Goal: Task Accomplishment & Management: Manage account settings

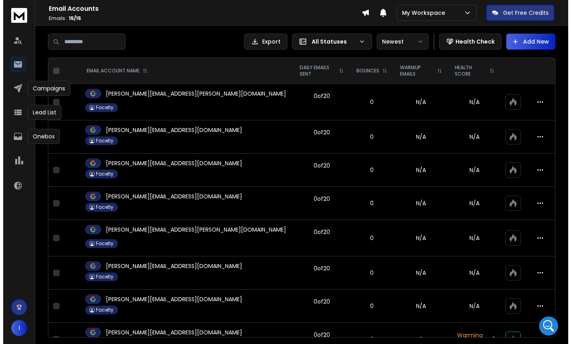
scroll to position [1995, 0]
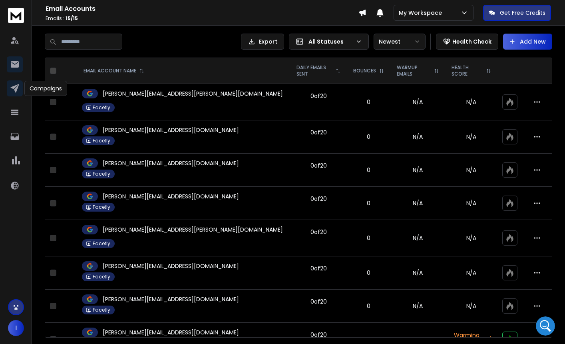
click at [13, 91] on icon at bounding box center [15, 88] width 10 height 10
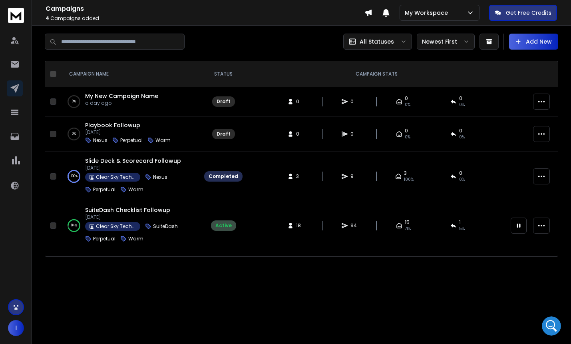
click at [456, 40] on button "Newest First" at bounding box center [446, 42] width 58 height 16
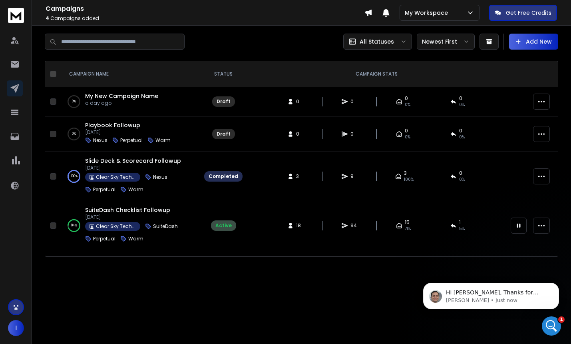
scroll to position [2078, 0]
click at [558, 326] on div "Open Intercom Messenger" at bounding box center [551, 325] width 26 height 26
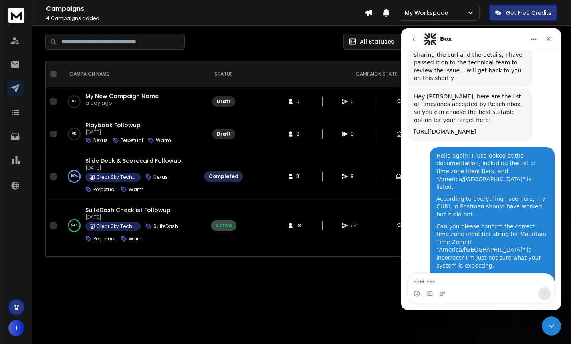
scroll to position [2091, 0]
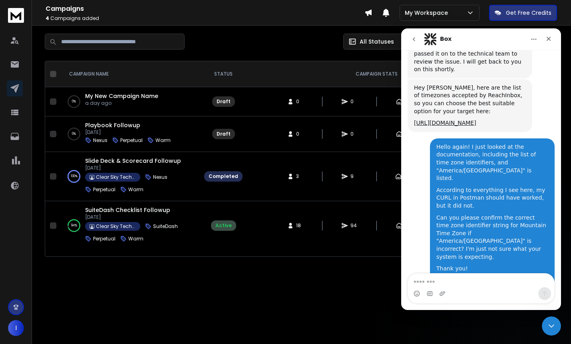
click at [179, 288] on div "Your warmest leads are on your site – Turn visits into conversations Reach Out …" at bounding box center [285, 172] width 571 height 344
click at [16, 89] on icon at bounding box center [14, 88] width 8 height 8
click at [251, 49] on div at bounding box center [173, 42] width 257 height 16
click at [553, 43] on div "Close" at bounding box center [548, 39] width 14 height 14
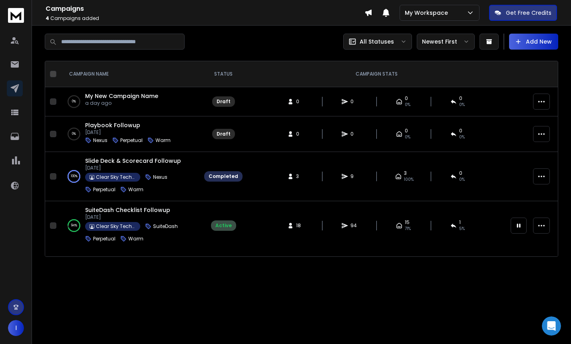
click at [149, 93] on span "My New Campaign Name" at bounding box center [121, 96] width 73 height 8
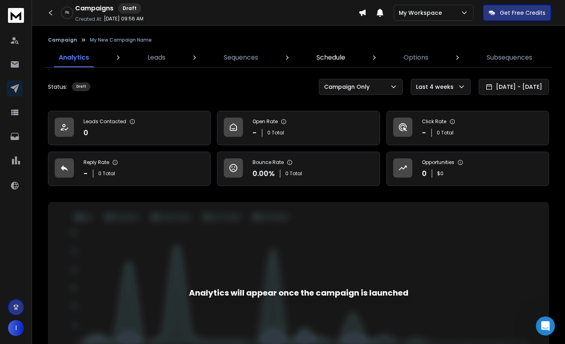
click at [326, 55] on p "Schedule" at bounding box center [330, 58] width 29 height 10
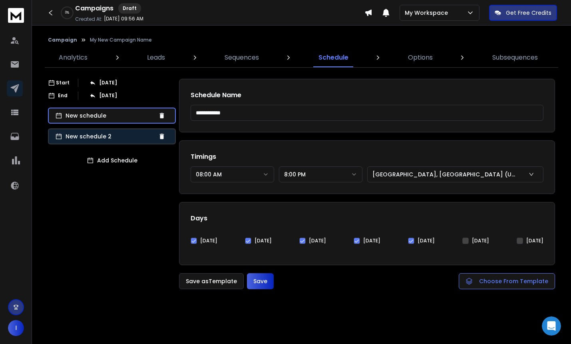
click at [90, 135] on p "New schedule 2" at bounding box center [110, 136] width 89 height 8
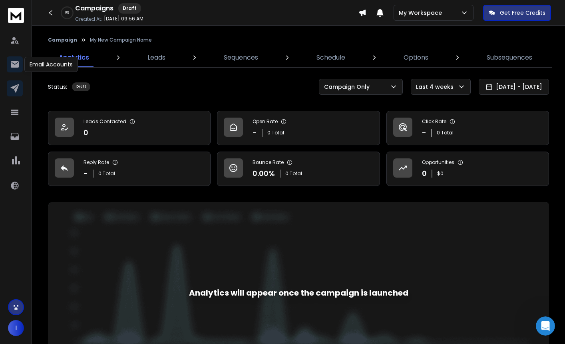
click at [16, 61] on icon at bounding box center [15, 65] width 10 height 10
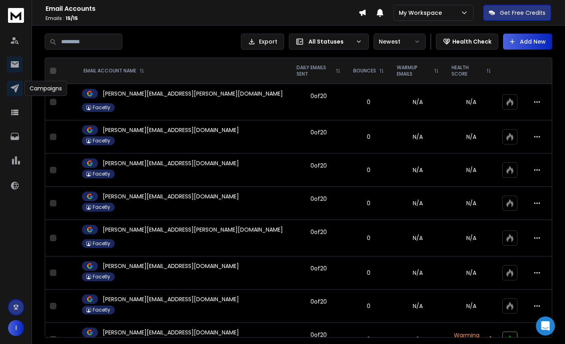
click at [15, 89] on icon at bounding box center [14, 88] width 8 height 8
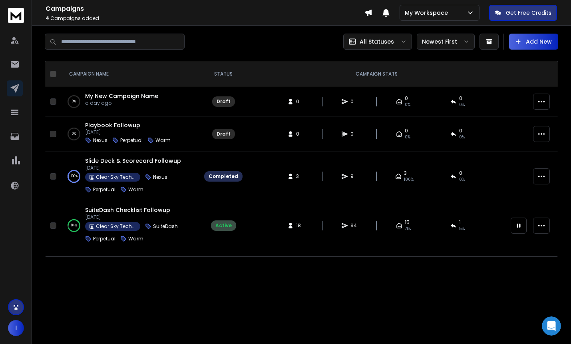
click at [123, 97] on span "My New Campaign Name" at bounding box center [121, 96] width 73 height 8
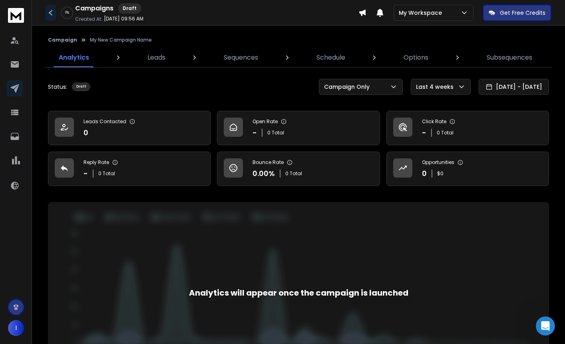
click at [49, 11] on icon at bounding box center [50, 12] width 7 height 7
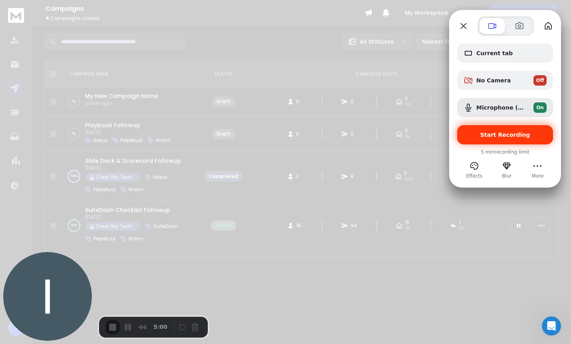
click at [493, 137] on span "Start Recording" at bounding box center [505, 134] width 50 height 6
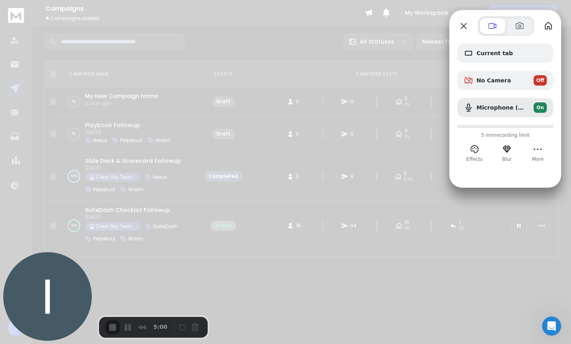
scroll to position [1, 0]
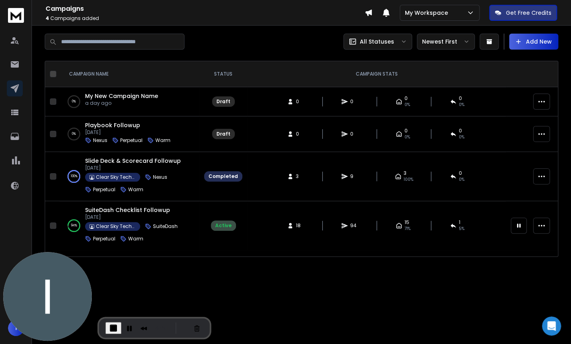
click at [142, 94] on span "My New Campaign Name" at bounding box center [121, 96] width 73 height 8
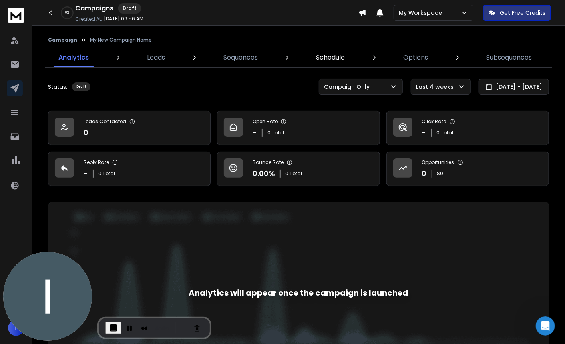
click at [332, 56] on p "Schedule" at bounding box center [330, 58] width 29 height 10
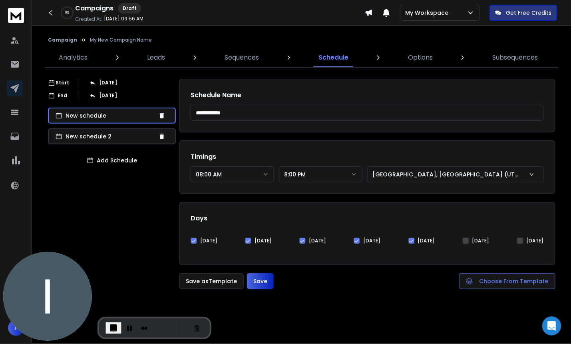
scroll to position [1, 0]
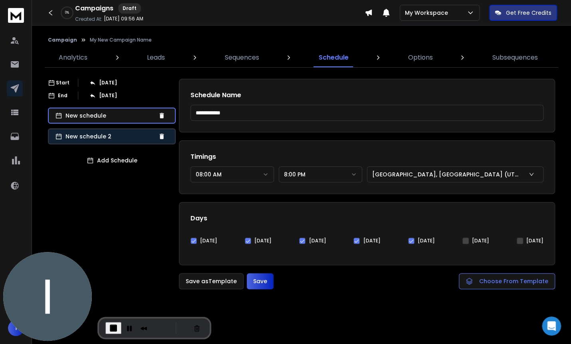
click at [120, 135] on p "New schedule 2" at bounding box center [110, 136] width 89 height 8
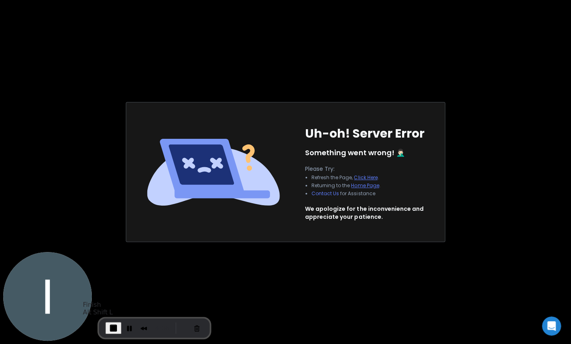
click at [111, 328] on span "End Recording" at bounding box center [114, 328] width 10 height 10
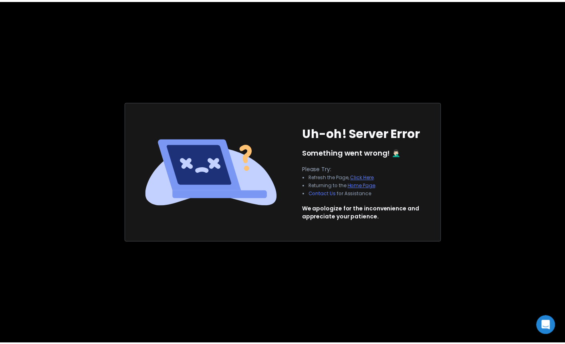
scroll to position [1, 0]
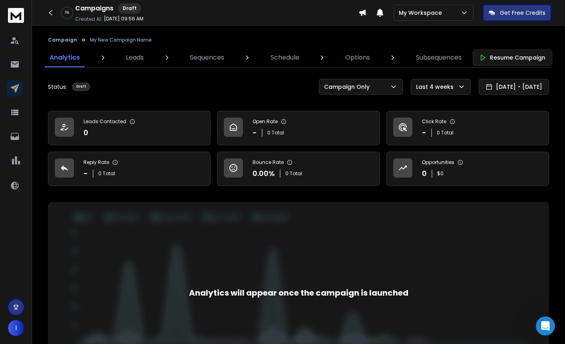
click at [544, 329] on icon "Open Intercom Messenger" at bounding box center [545, 325] width 13 height 13
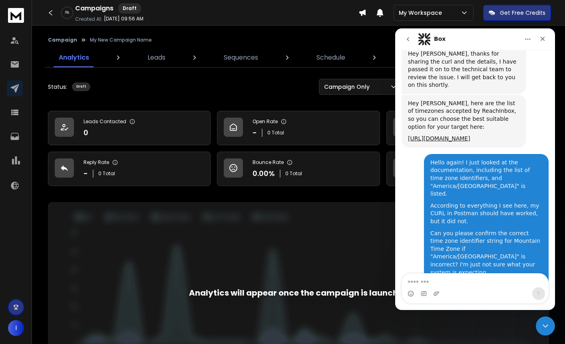
scroll to position [2078, 0]
click at [482, 280] on textarea "Message…" at bounding box center [475, 280] width 146 height 14
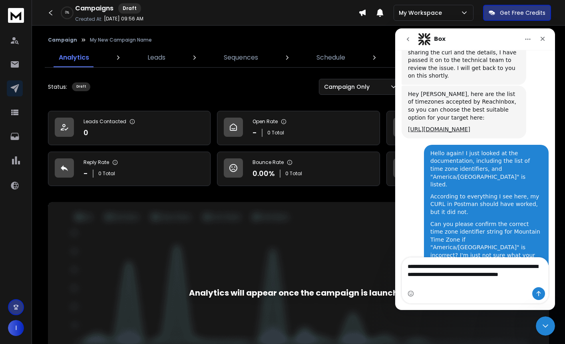
scroll to position [2094, 0]
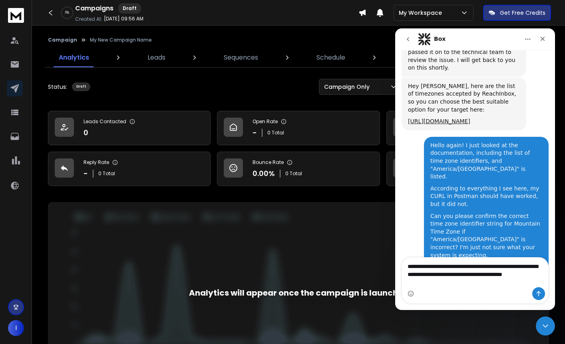
type textarea "**********"
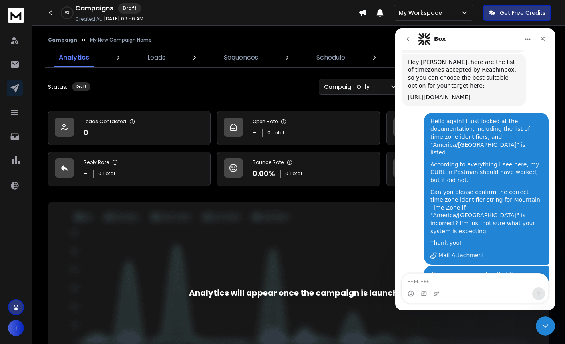
scroll to position [2141, 0]
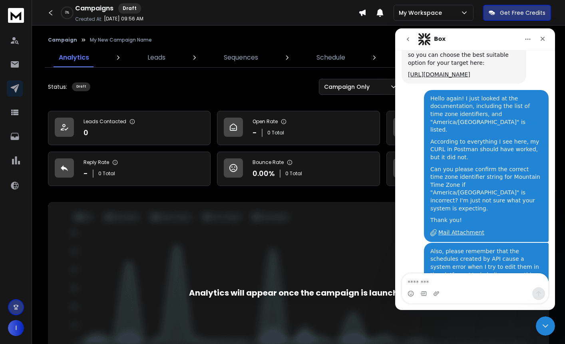
click at [501, 281] on textarea "Message…" at bounding box center [475, 280] width 146 height 14
drag, startPoint x: 543, startPoint y: 35, endPoint x: 958, endPoint y: 76, distance: 417.4
click at [543, 35] on div "Close" at bounding box center [542, 39] width 14 height 14
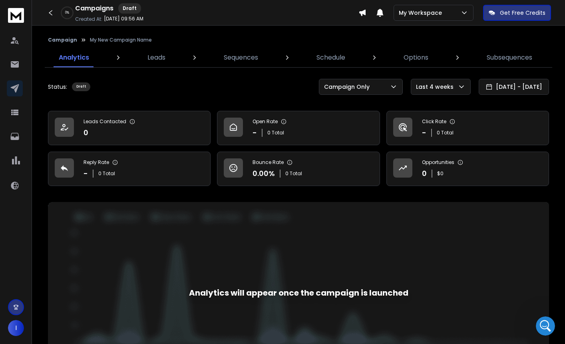
click at [550, 328] on div "Open Intercom Messenger" at bounding box center [545, 325] width 26 height 26
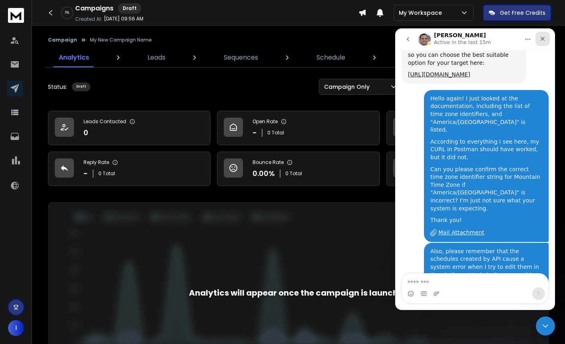
click at [547, 36] on div "Close" at bounding box center [542, 39] width 14 height 14
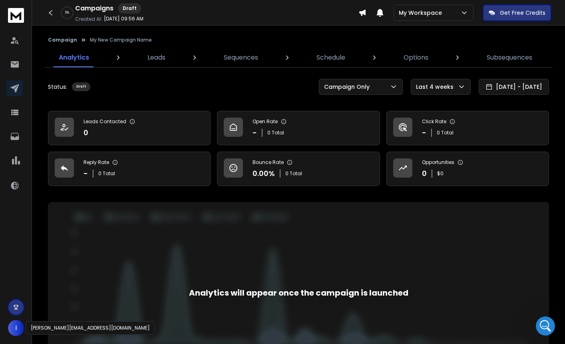
click at [18, 330] on span "I" at bounding box center [16, 328] width 16 height 16
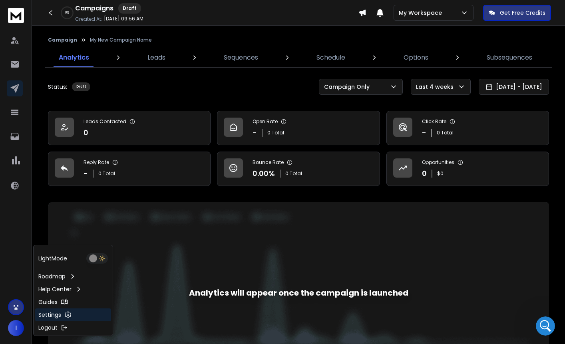
click at [64, 310] on div "Settings" at bounding box center [73, 314] width 76 height 13
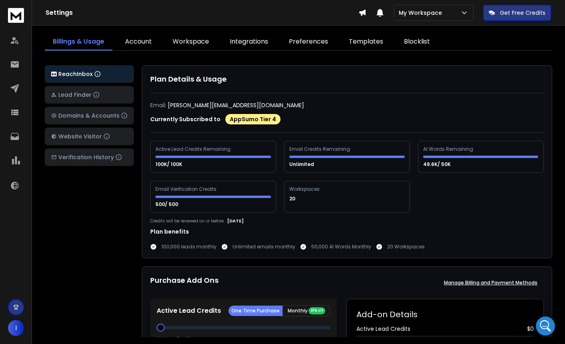
click at [370, 40] on link "Templates" at bounding box center [366, 42] width 50 height 17
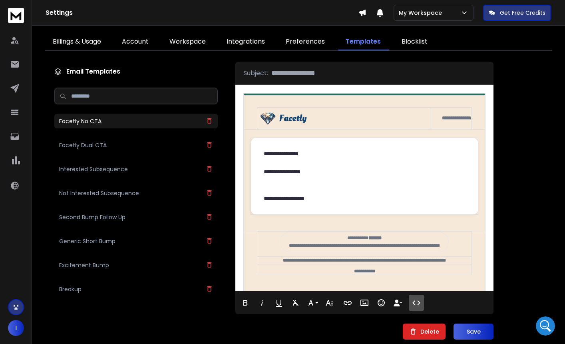
click at [415, 305] on icon "button" at bounding box center [416, 303] width 10 height 10
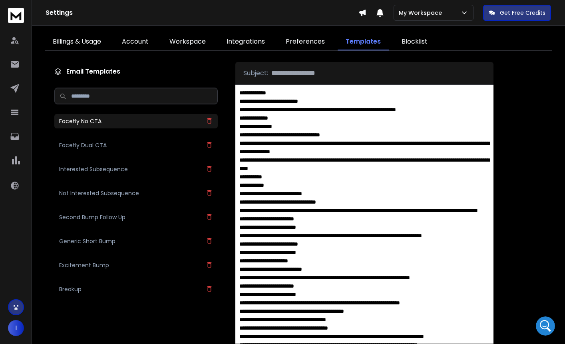
drag, startPoint x: 273, startPoint y: 279, endPoint x: 234, endPoint y: 89, distance: 193.8
click at [18, 84] on icon at bounding box center [15, 88] width 10 height 10
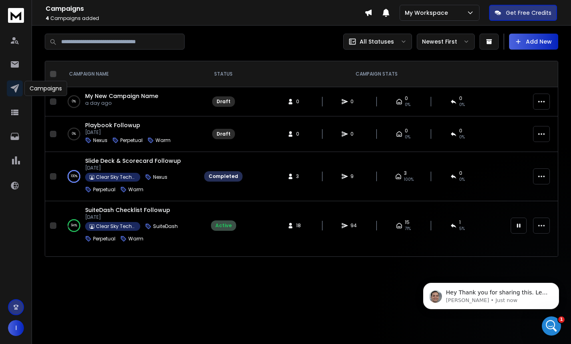
click at [547, 327] on icon "Open Intercom Messenger" at bounding box center [551, 325] width 13 height 13
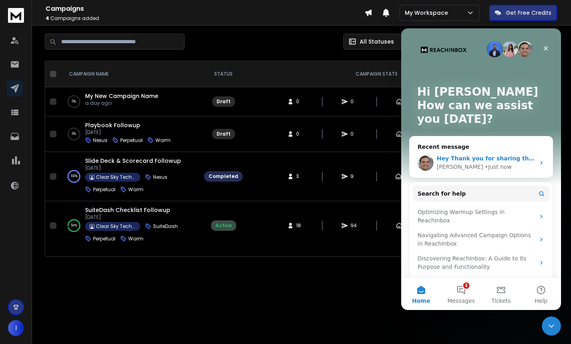
click at [502, 163] on div "Raj • Just now" at bounding box center [486, 167] width 98 height 8
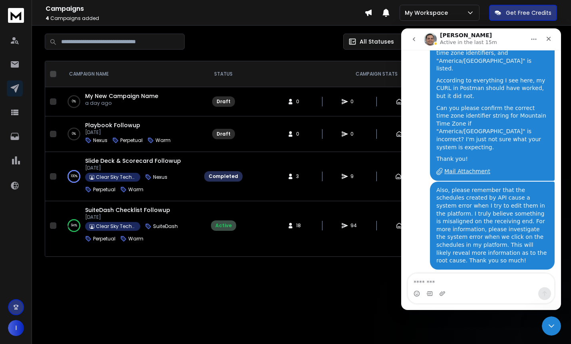
scroll to position [2205, 0]
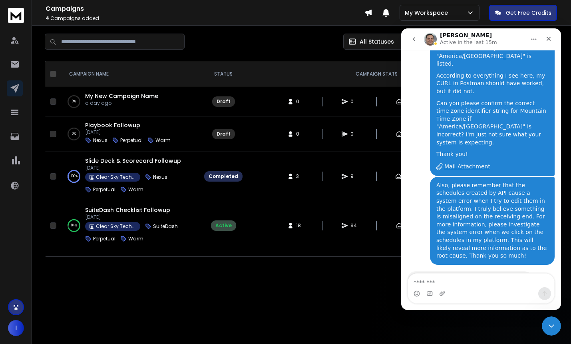
drag, startPoint x: 550, startPoint y: 322, endPoint x: 1091, endPoint y: 596, distance: 607.1
click at [550, 322] on icon "Close Intercom Messenger" at bounding box center [551, 326] width 10 height 10
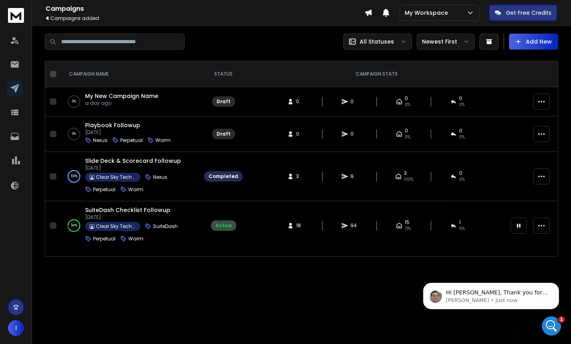
scroll to position [0, 0]
click at [556, 326] on icon "Open Intercom Messenger" at bounding box center [551, 325] width 13 height 13
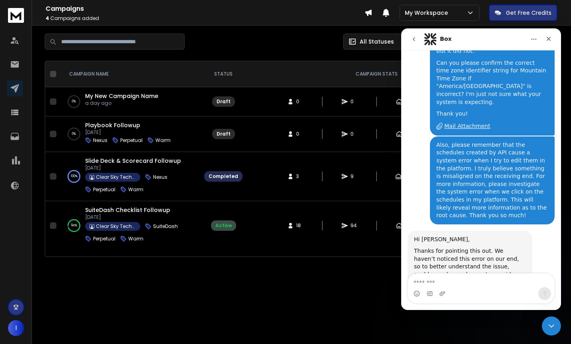
scroll to position [2267, 0]
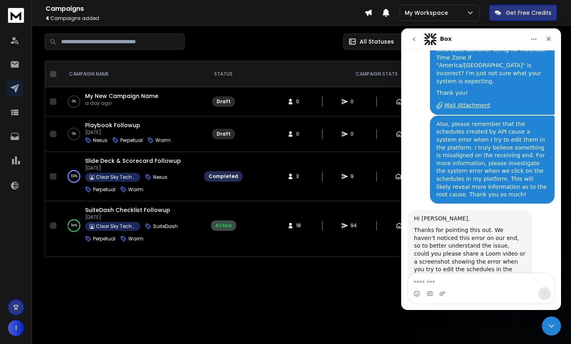
click at [211, 280] on div "Your warmest leads are on your site – Turn visits into conversations Reach Out …" at bounding box center [285, 172] width 571 height 344
click at [552, 331] on div "Close Intercom Messenger" at bounding box center [551, 325] width 19 height 19
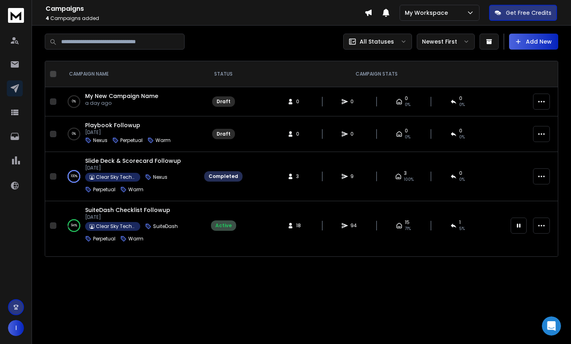
click at [108, 96] on span "My New Campaign Name" at bounding box center [121, 96] width 73 height 8
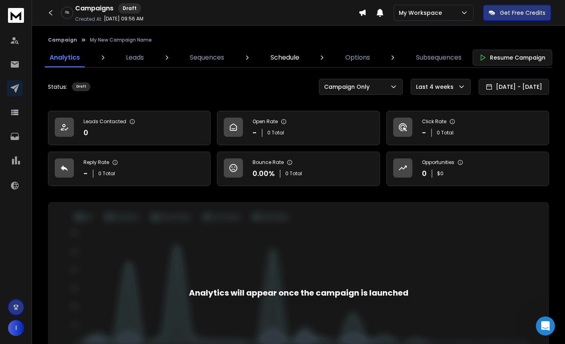
click at [278, 60] on p "Schedule" at bounding box center [284, 58] width 29 height 10
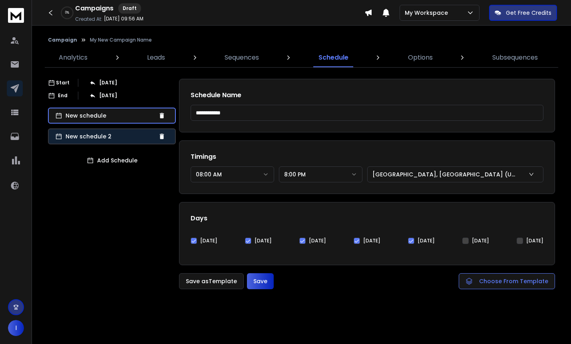
click at [125, 138] on p "New schedule 2" at bounding box center [110, 136] width 89 height 8
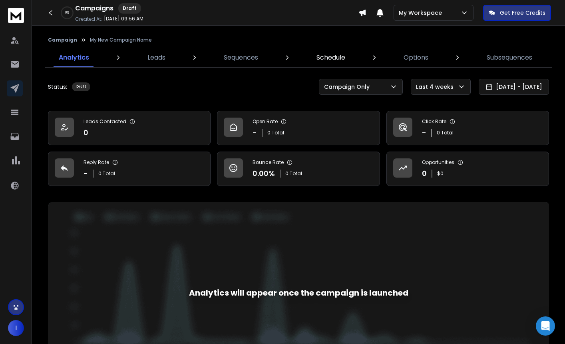
click at [337, 57] on p "Schedule" at bounding box center [330, 58] width 29 height 10
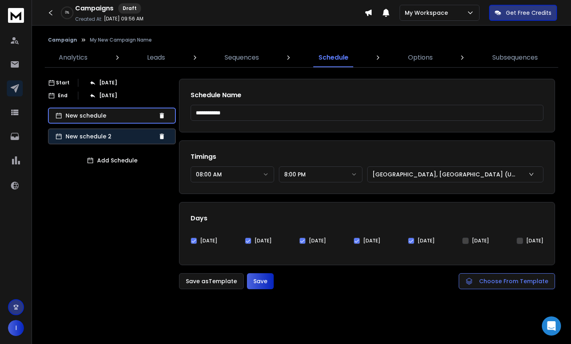
click at [135, 135] on p "New schedule 2" at bounding box center [110, 136] width 89 height 8
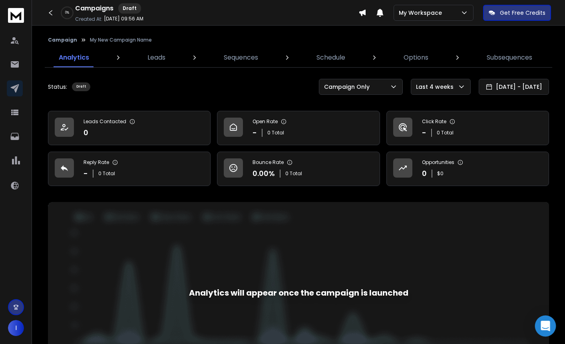
click at [546, 324] on icon "Open Intercom Messenger" at bounding box center [544, 325] width 9 height 10
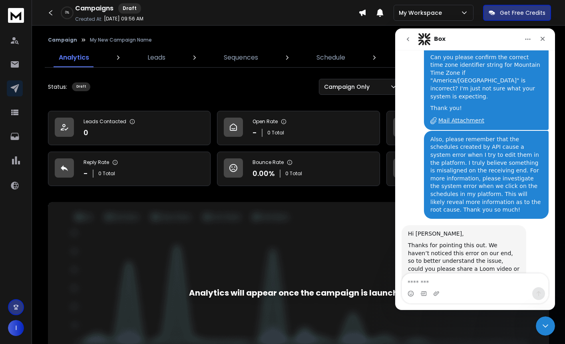
scroll to position [2253, 0]
click at [463, 282] on textarea "Message…" at bounding box center [475, 280] width 146 height 14
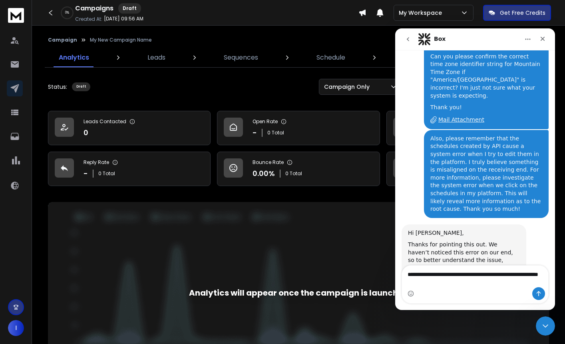
scroll to position [2261, 0]
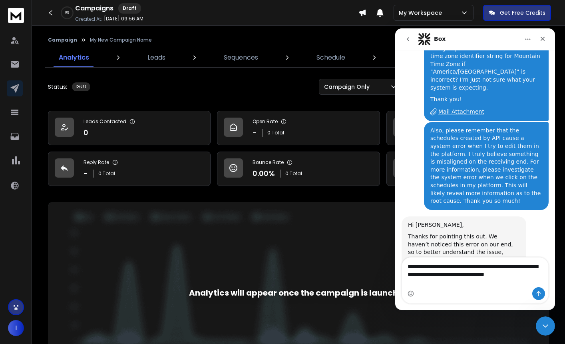
type textarea "**********"
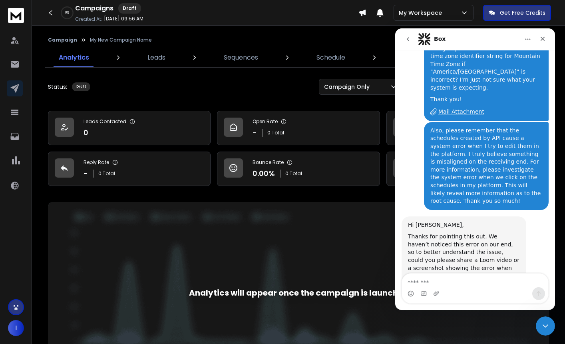
scroll to position [2293, 0]
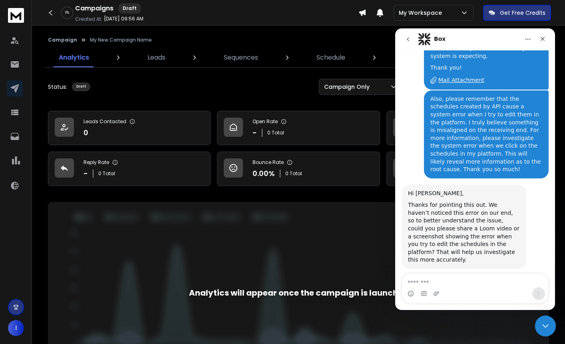
click at [541, 320] on icon "Close Intercom Messenger" at bounding box center [544, 325] width 10 height 10
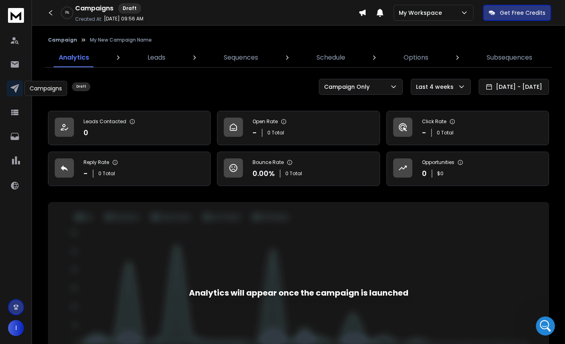
click at [14, 85] on icon at bounding box center [15, 88] width 10 height 10
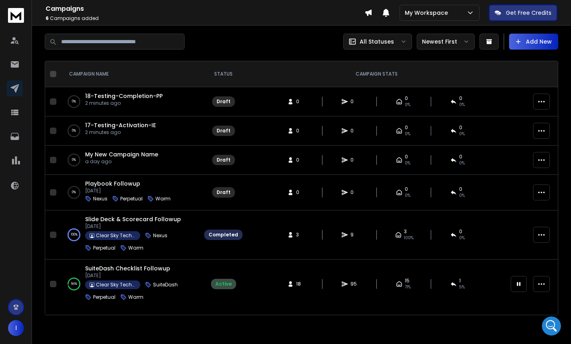
click at [54, 130] on button "button" at bounding box center [53, 130] width 6 height 6
click at [54, 100] on button "button" at bounding box center [53, 101] width 6 height 6
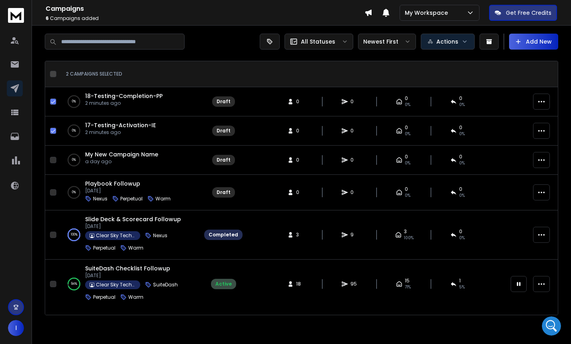
click at [461, 37] on button "Actions" at bounding box center [448, 42] width 54 height 16
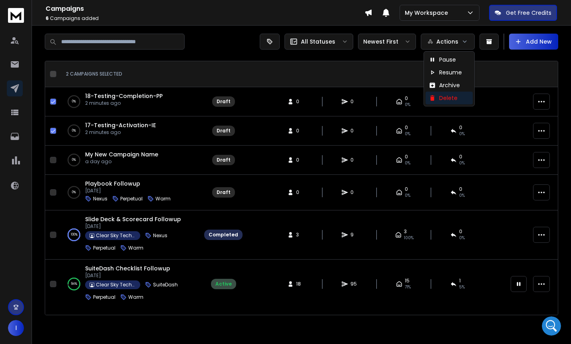
click at [446, 94] on p "Delete" at bounding box center [448, 98] width 18 height 8
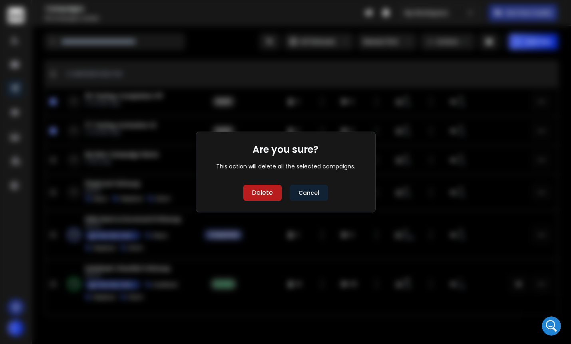
click at [266, 193] on p "delete" at bounding box center [262, 193] width 21 height 10
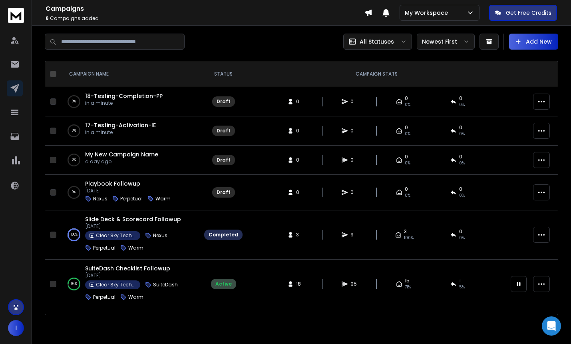
click at [275, 46] on div at bounding box center [173, 42] width 257 height 16
click at [123, 97] on span "18-Testing-Completion-PP" at bounding box center [123, 96] width 77 height 8
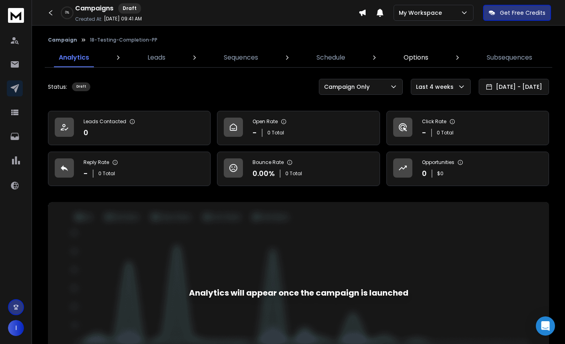
click at [418, 58] on p "Options" at bounding box center [415, 58] width 25 height 10
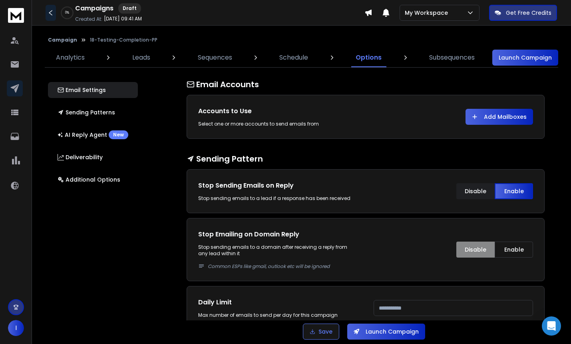
click at [52, 14] on icon at bounding box center [50, 12] width 7 height 7
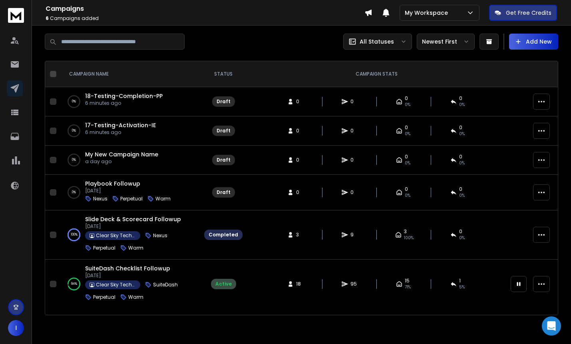
click at [54, 131] on button "button" at bounding box center [53, 130] width 6 height 6
click at [55, 102] on button "button" at bounding box center [53, 101] width 6 height 6
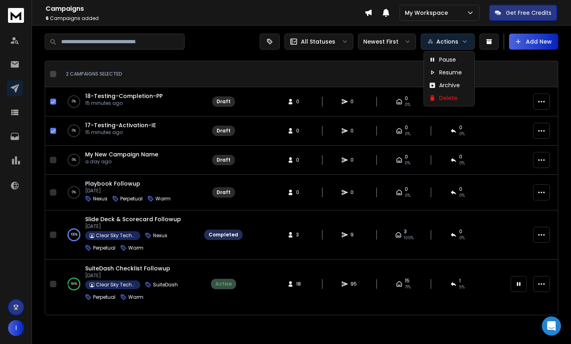
click at [463, 41] on icon "button" at bounding box center [464, 41] width 6 height 6
click at [436, 98] on div "Delete" at bounding box center [443, 98] width 29 height 8
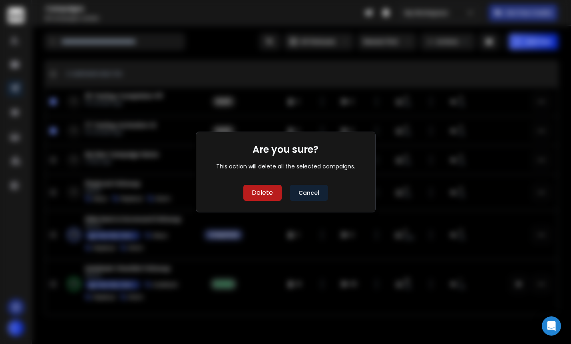
click at [250, 189] on button "delete" at bounding box center [262, 193] width 38 height 16
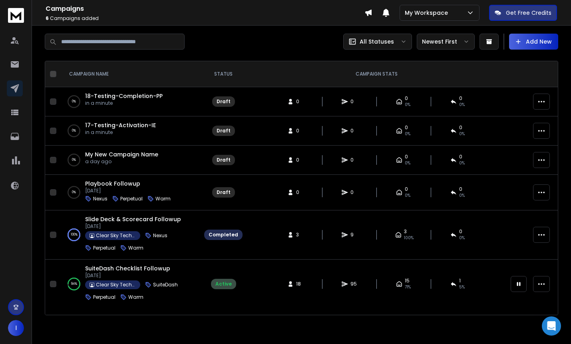
click at [54, 129] on button "button" at bounding box center [53, 130] width 6 height 6
click at [54, 99] on button "button" at bounding box center [53, 101] width 6 height 6
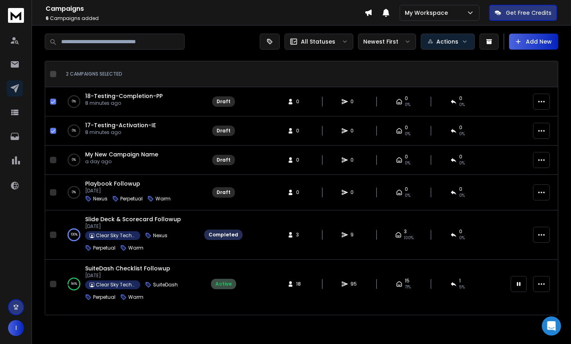
click at [460, 43] on button "Actions" at bounding box center [448, 42] width 54 height 16
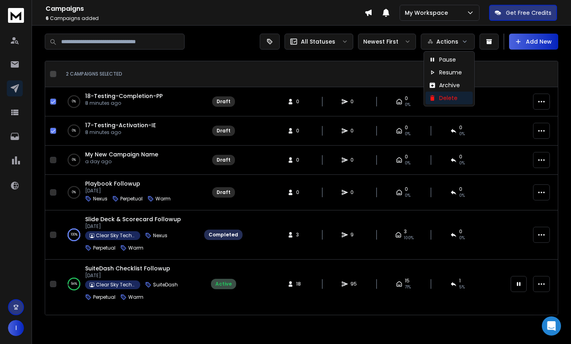
click at [436, 97] on div "Delete" at bounding box center [443, 98] width 29 height 8
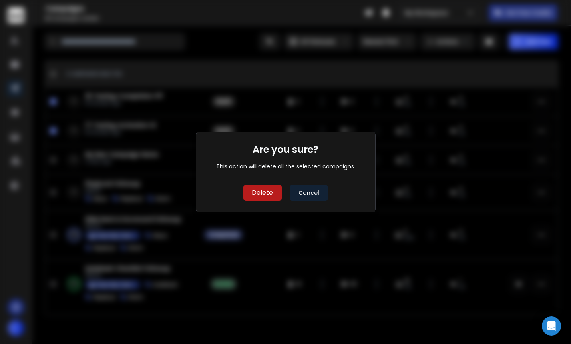
click at [262, 194] on p "delete" at bounding box center [262, 193] width 21 height 10
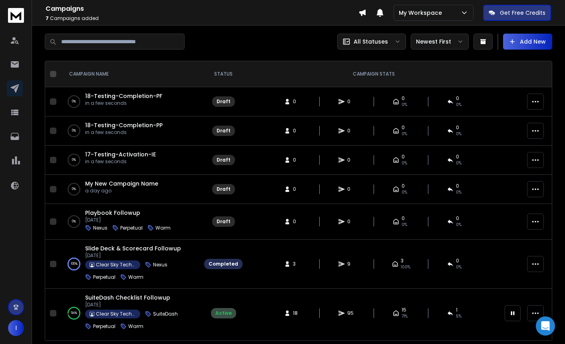
click at [118, 153] on span "17-Testing-Activation-IE" at bounding box center [120, 154] width 71 height 8
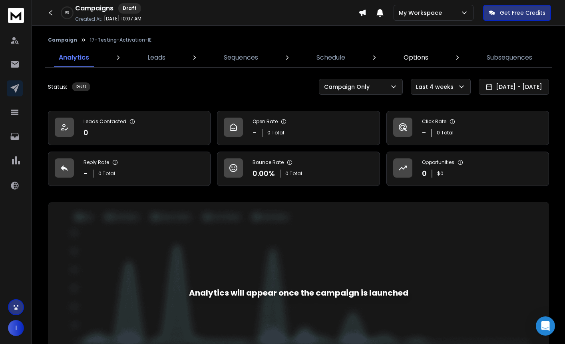
click at [417, 56] on p "Options" at bounding box center [415, 58] width 25 height 10
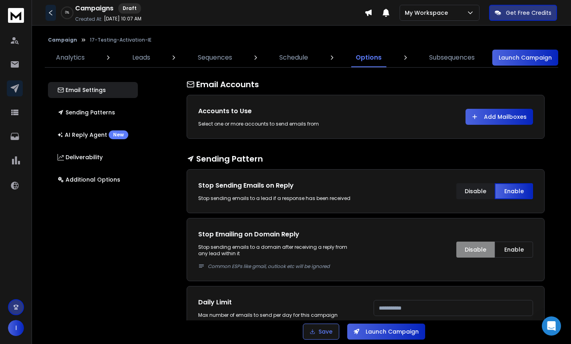
click at [51, 13] on icon at bounding box center [50, 12] width 7 height 7
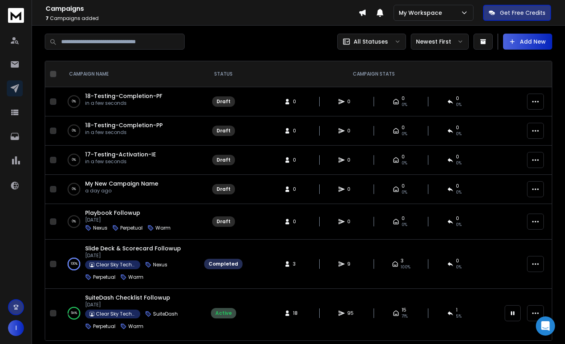
click at [119, 153] on span "17-Testing-Activation-IE" at bounding box center [120, 154] width 71 height 8
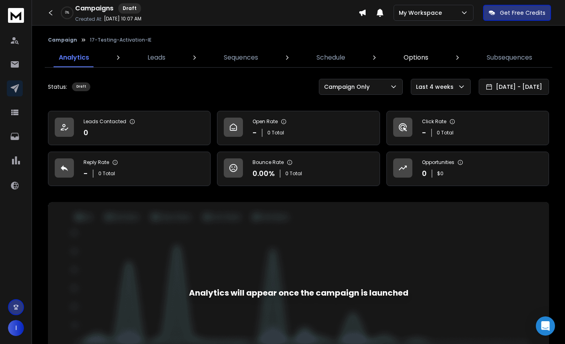
click at [419, 58] on p "Options" at bounding box center [415, 58] width 25 height 10
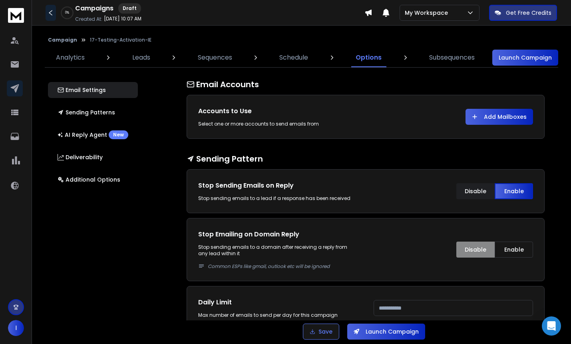
click at [52, 12] on icon at bounding box center [50, 12] width 7 height 7
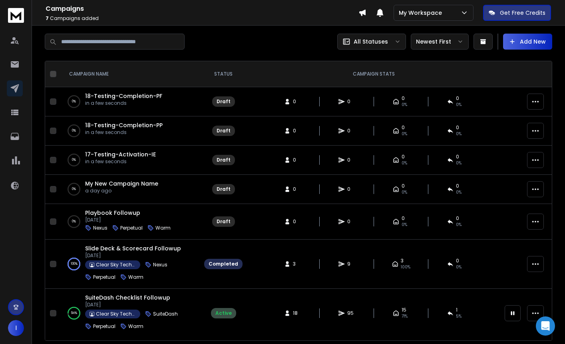
click at [121, 159] on p "in a few seconds" at bounding box center [120, 161] width 71 height 6
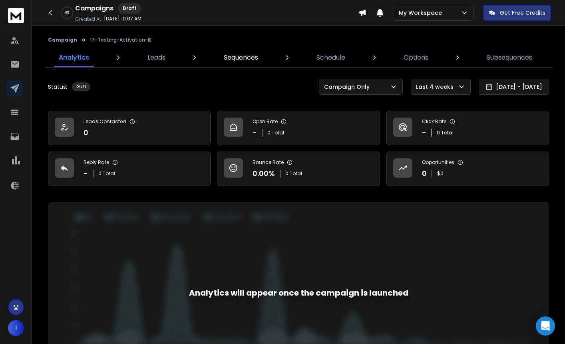
click at [245, 54] on p "Sequences" at bounding box center [241, 58] width 34 height 10
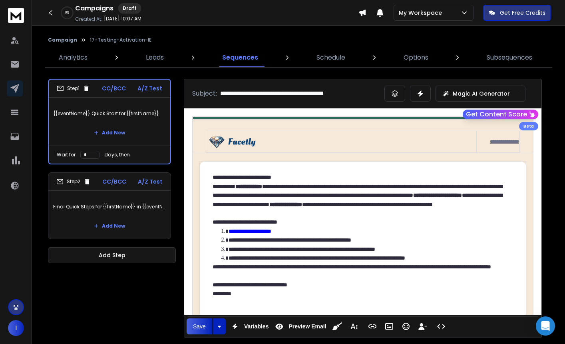
click at [110, 209] on p "Final Quick Steps for {{firstName}} in {{eventName}}" at bounding box center [109, 206] width 113 height 22
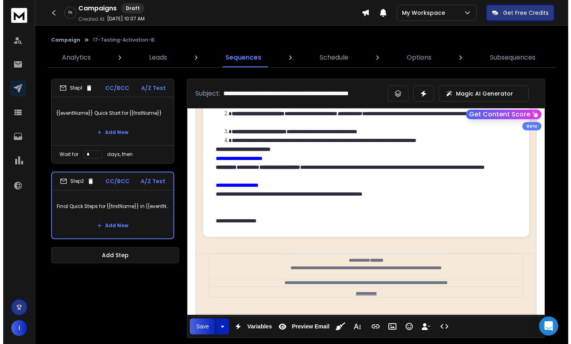
scroll to position [120, 0]
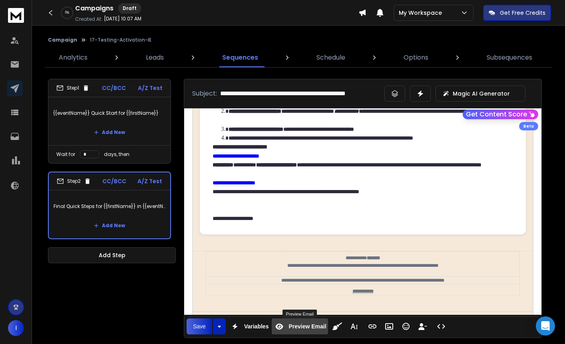
click at [288, 327] on span "Preview Email" at bounding box center [307, 326] width 41 height 7
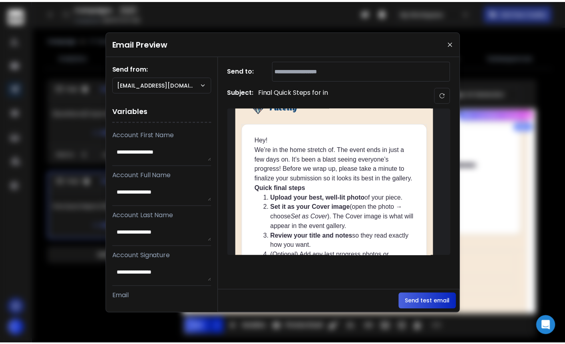
scroll to position [0, 0]
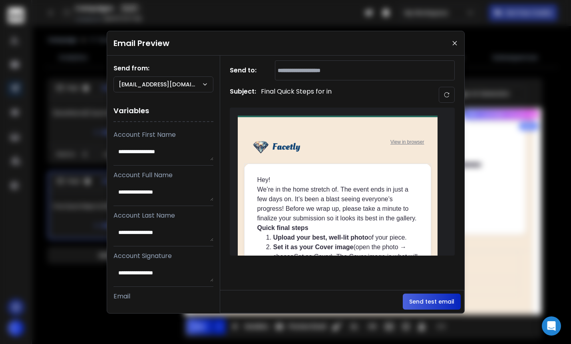
click at [454, 42] on icon at bounding box center [454, 43] width 6 height 6
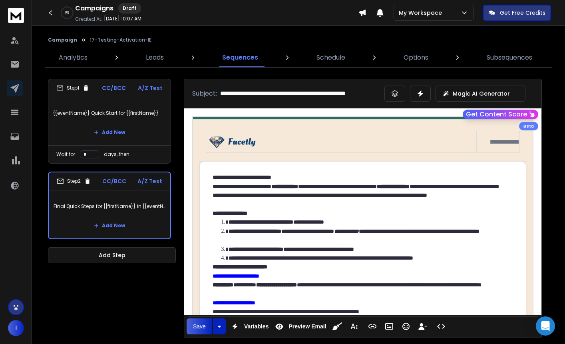
click at [145, 133] on div "Add New" at bounding box center [109, 132] width 113 height 16
type input "**********"
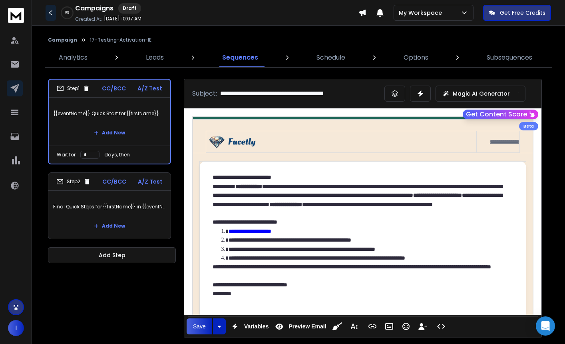
click at [51, 15] on icon at bounding box center [50, 12] width 7 height 7
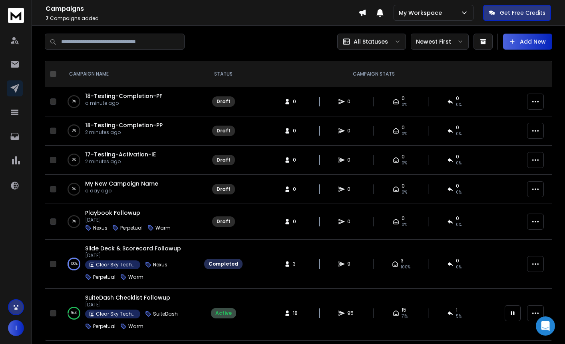
click at [127, 125] on span "18-Testing-Completion-PP" at bounding box center [123, 125] width 77 height 8
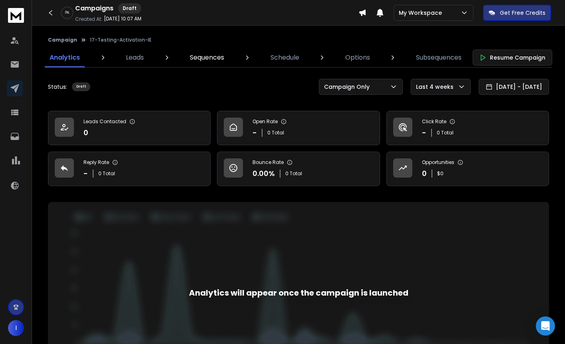
click at [213, 55] on p "Sequences" at bounding box center [207, 58] width 34 height 10
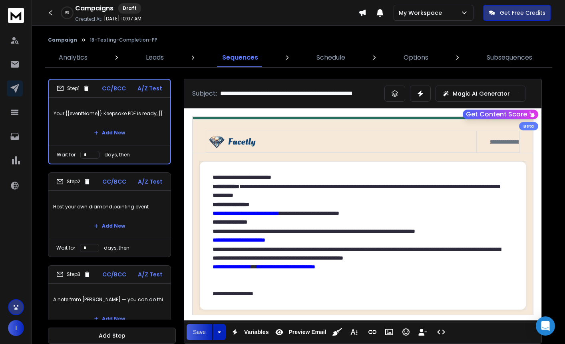
drag, startPoint x: 285, startPoint y: 140, endPoint x: 265, endPoint y: 122, distance: 26.9
click at [265, 122] on td "**********" at bounding box center [363, 136] width 340 height 34
click at [406, 262] on p "**********" at bounding box center [360, 266] width 294 height 9
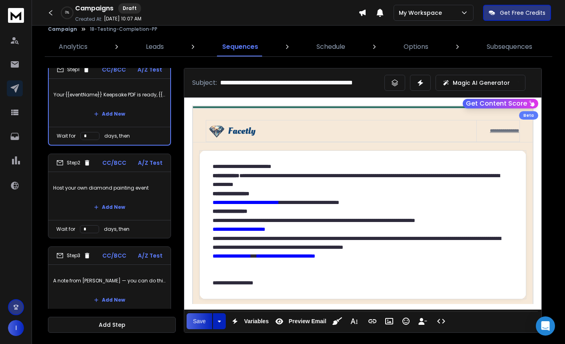
scroll to position [12, 0]
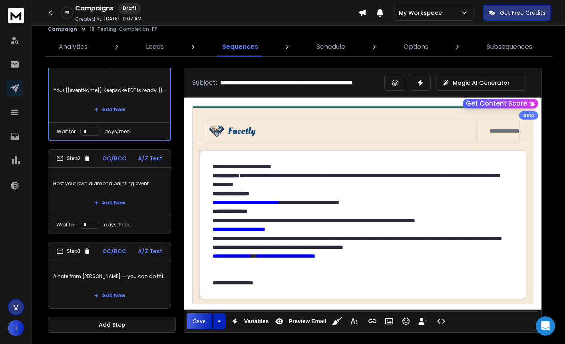
click at [149, 277] on p "A note from [PERSON_NAME] — you can do this too" at bounding box center [109, 276] width 113 height 22
type input "**********"
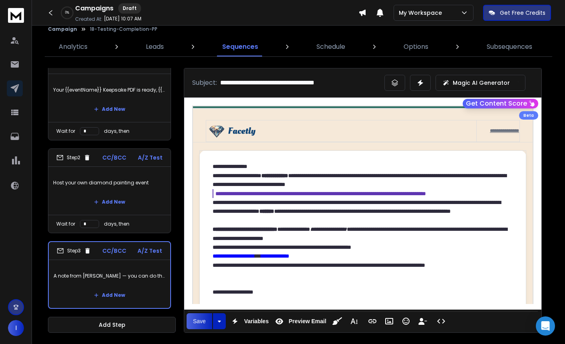
scroll to position [0, 0]
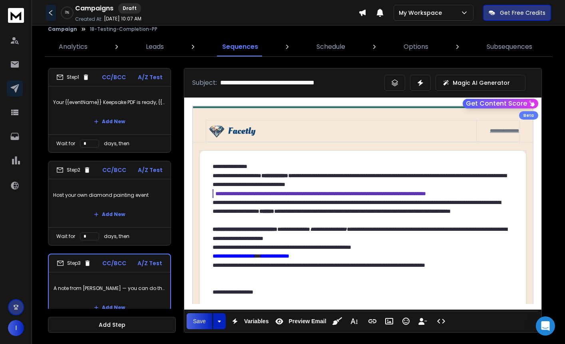
drag, startPoint x: 211, startPoint y: 19, endPoint x: 54, endPoint y: 20, distance: 156.2
click at [211, 19] on div "0 % Campaigns Draft Created At: Aug 18, 2025, 10:07 AM My Workspace Get Free Cr…" at bounding box center [282, 13] width 565 height 26
click at [9, 81] on link at bounding box center [15, 88] width 16 height 16
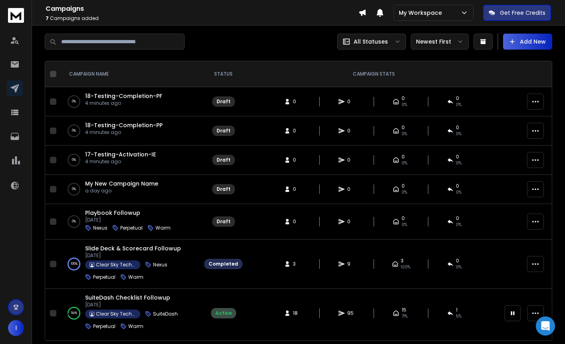
click at [123, 154] on span "17-Testing-Activation-IE" at bounding box center [120, 154] width 71 height 8
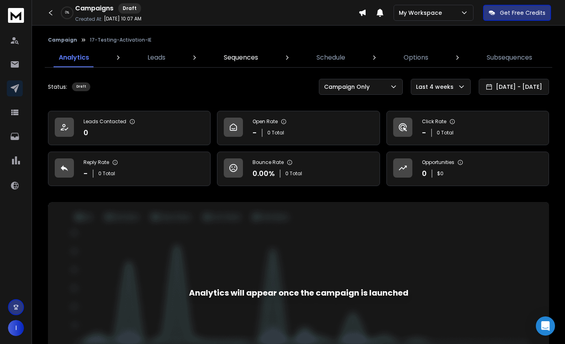
click at [248, 60] on p "Sequences" at bounding box center [241, 58] width 34 height 10
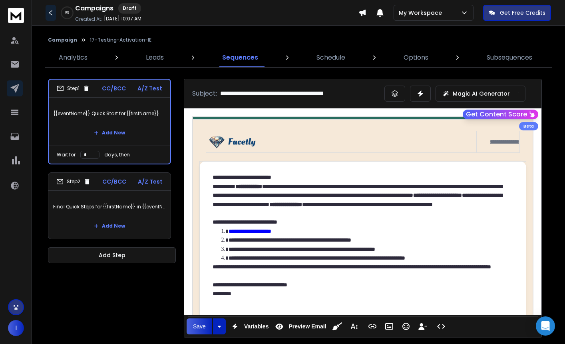
click at [49, 13] on icon at bounding box center [50, 12] width 7 height 7
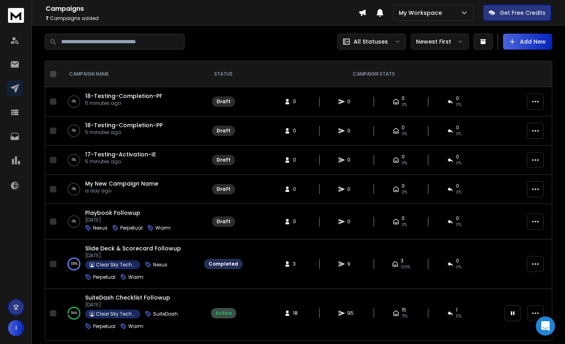
click at [136, 97] on span "18-Testing-Completion-PF" at bounding box center [123, 96] width 77 height 8
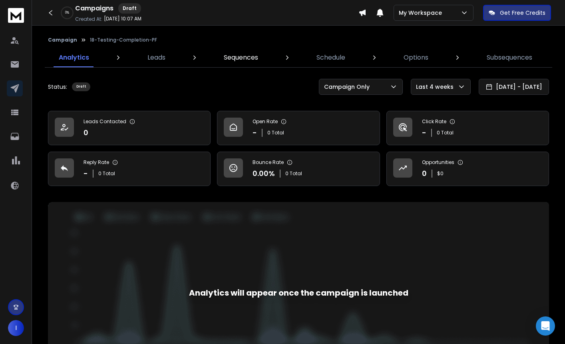
click at [254, 59] on p "Sequences" at bounding box center [241, 58] width 34 height 10
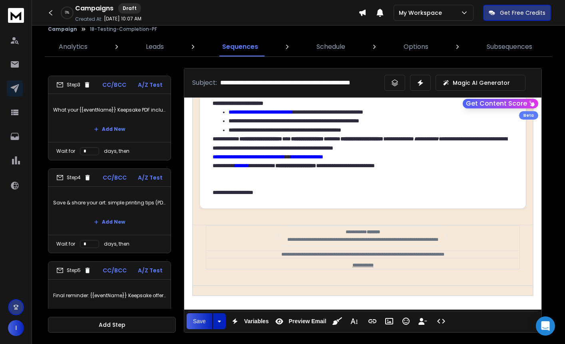
scroll to position [198, 0]
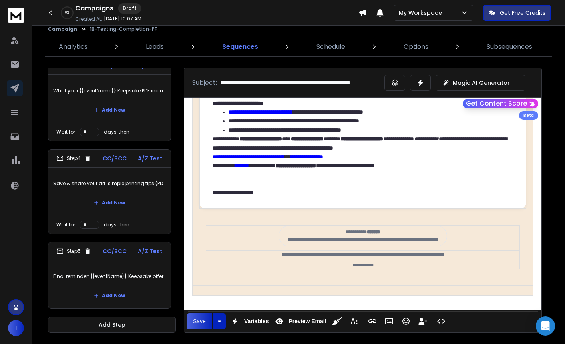
click at [214, 20] on div "0 % Campaigns Draft Created At: Aug 18, 2025, 10:07 AM My Workspace Get Free Cr…" at bounding box center [282, 13] width 565 height 26
click at [50, 12] on icon at bounding box center [50, 12] width 3 height 5
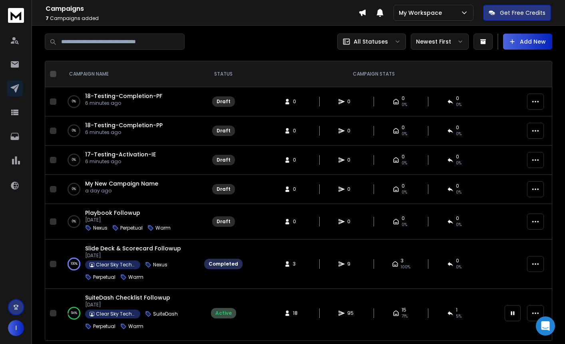
click at [118, 121] on span "18-Testing-Completion-PP" at bounding box center [123, 125] width 77 height 8
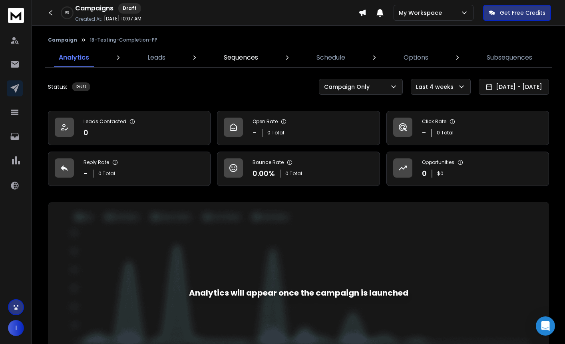
click at [256, 58] on p "Sequences" at bounding box center [241, 58] width 34 height 10
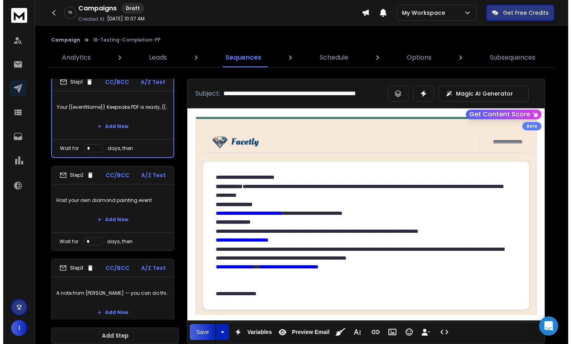
scroll to position [12, 0]
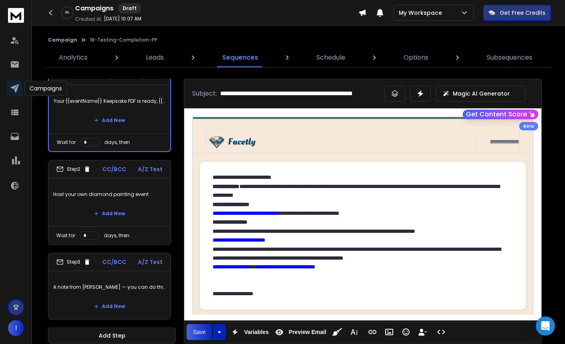
click at [16, 88] on icon at bounding box center [14, 88] width 8 height 8
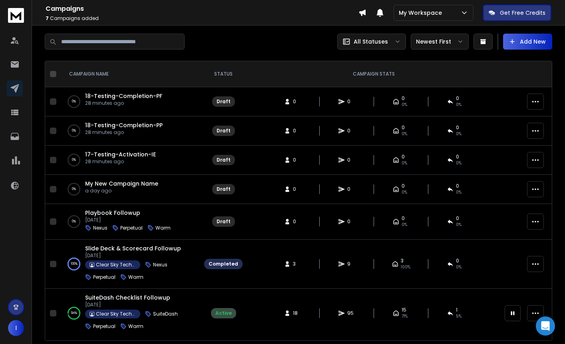
click at [51, 161] on button "button" at bounding box center [53, 160] width 6 height 6
click at [54, 130] on button "button" at bounding box center [53, 130] width 6 height 6
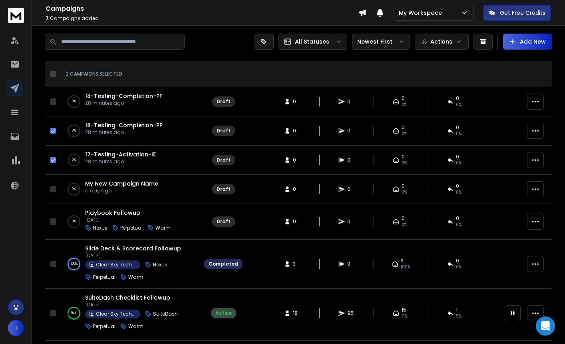
click at [52, 103] on button "button" at bounding box center [53, 101] width 6 height 6
click at [441, 40] on button "Actions" at bounding box center [442, 42] width 54 height 16
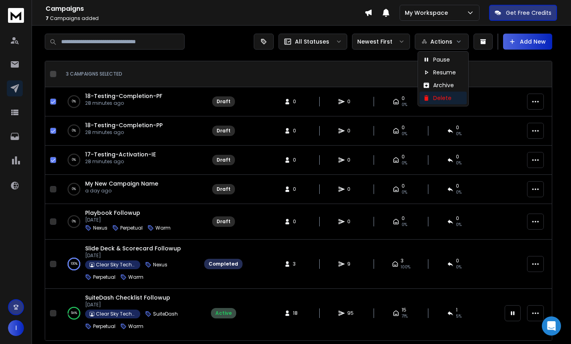
click at [432, 100] on div "Delete" at bounding box center [437, 98] width 29 height 8
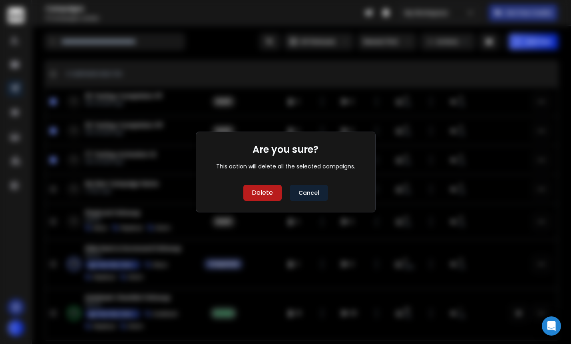
click at [262, 192] on p "delete" at bounding box center [262, 193] width 21 height 10
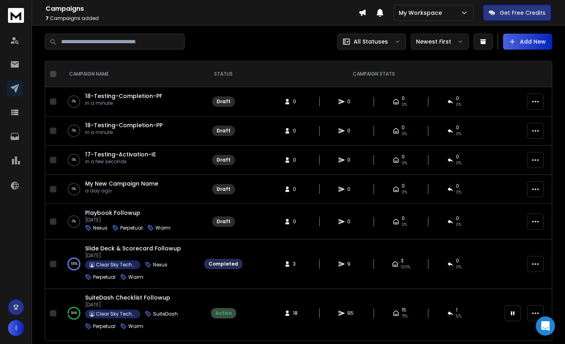
click at [104, 151] on span "17-Testing-Activation-IE" at bounding box center [120, 154] width 71 height 8
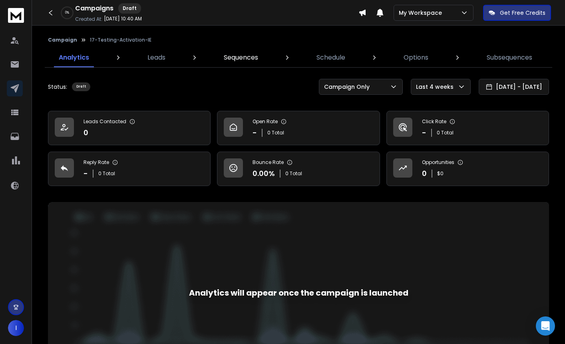
click at [244, 58] on p "Sequences" at bounding box center [241, 58] width 34 height 10
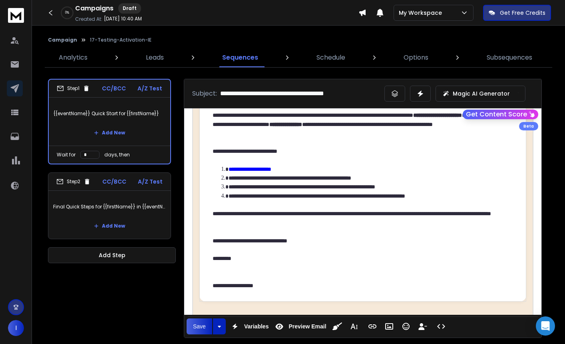
scroll to position [40, 0]
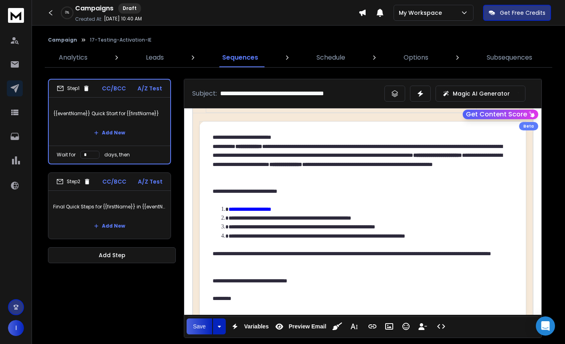
click at [142, 216] on p "Final Quick Steps for {{firstName}} in {{eventName}}" at bounding box center [109, 206] width 113 height 22
type input "**********"
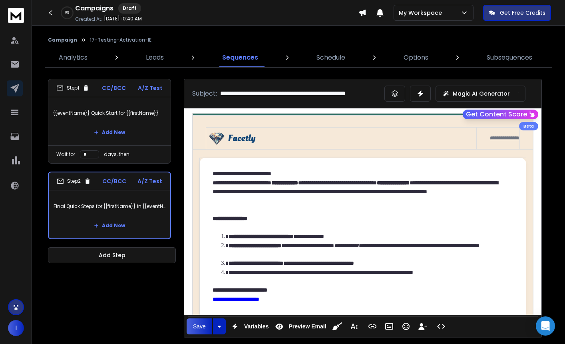
scroll to position [0, 0]
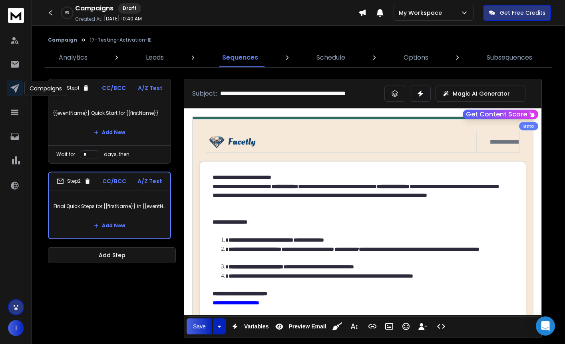
click at [14, 91] on icon at bounding box center [15, 88] width 10 height 10
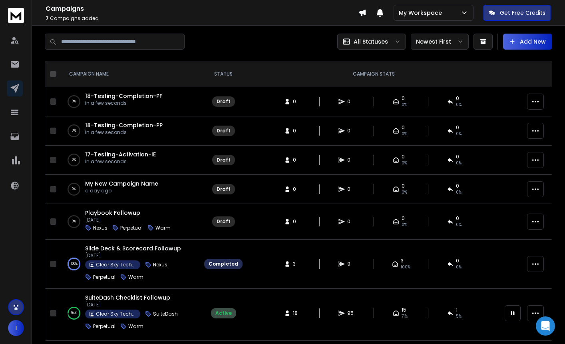
click at [126, 126] on span "18-Testing-Completion-PP" at bounding box center [123, 125] width 77 height 8
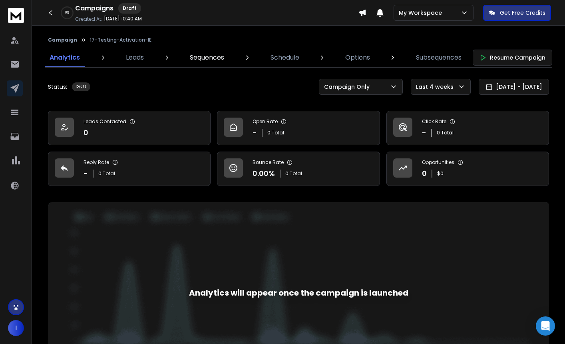
click at [207, 58] on p "Sequences" at bounding box center [207, 58] width 34 height 10
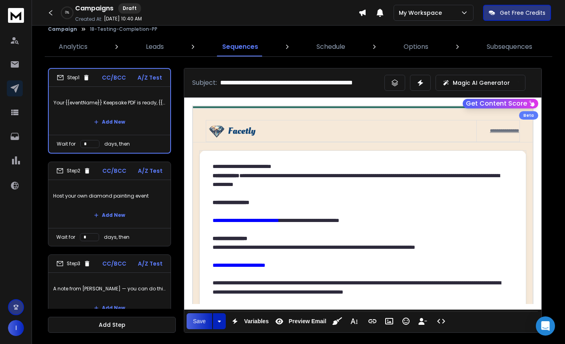
click at [150, 203] on p "Host your own diamond painting event" at bounding box center [109, 196] width 113 height 22
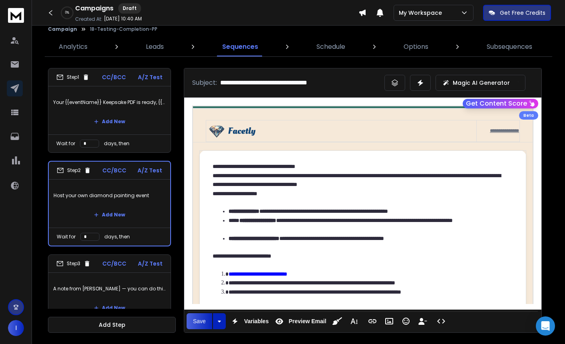
click at [143, 284] on p "A note from [PERSON_NAME] — you can do this too" at bounding box center [109, 288] width 113 height 22
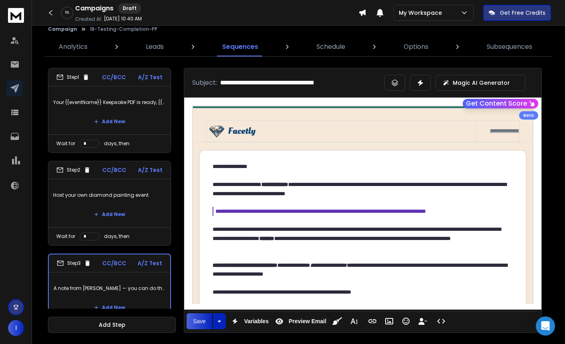
click at [138, 207] on div "Add New" at bounding box center [109, 214] width 113 height 16
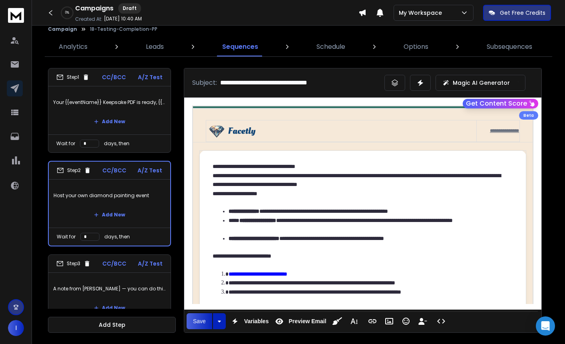
click at [129, 107] on p "Your {{eventName}} Keepsake PDF is ready, {{firstName}}" at bounding box center [109, 102] width 113 height 22
type input "**********"
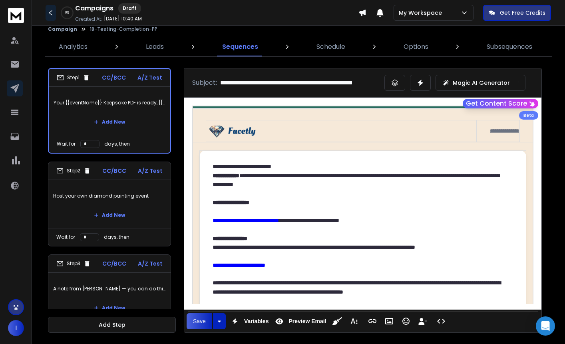
click at [50, 14] on icon at bounding box center [50, 12] width 3 height 5
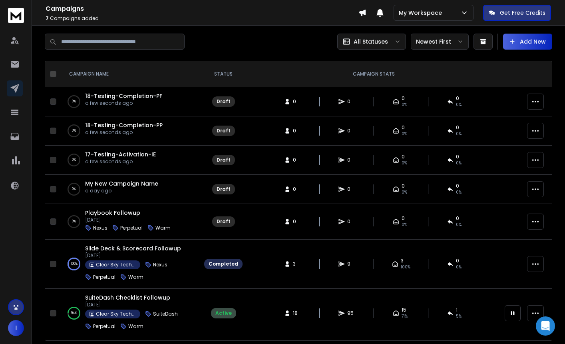
click at [122, 94] on span "18-Testing-Completion-PF" at bounding box center [123, 96] width 77 height 8
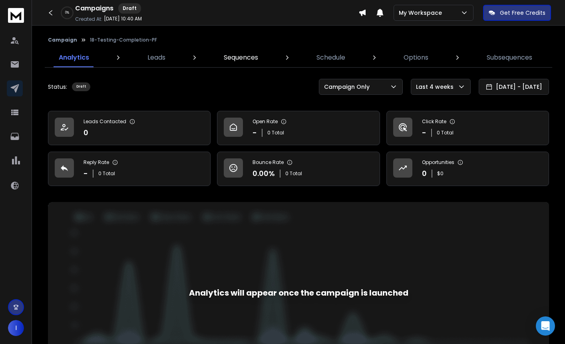
click at [254, 58] on p "Sequences" at bounding box center [241, 58] width 34 height 10
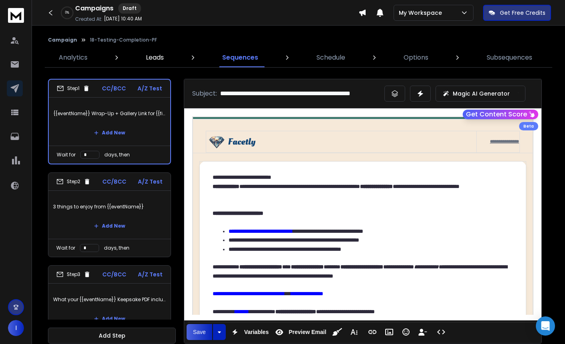
click at [152, 59] on p "Leads" at bounding box center [155, 58] width 18 height 10
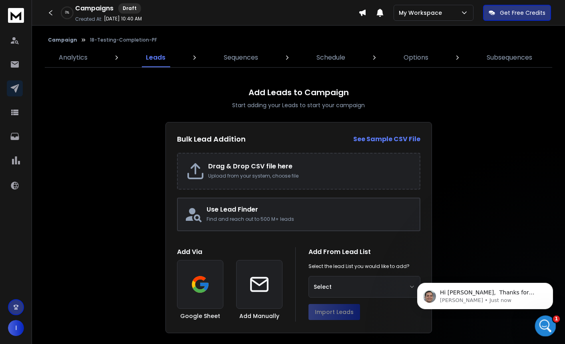
click at [548, 324] on icon "Open Intercom Messenger" at bounding box center [544, 324] width 13 height 13
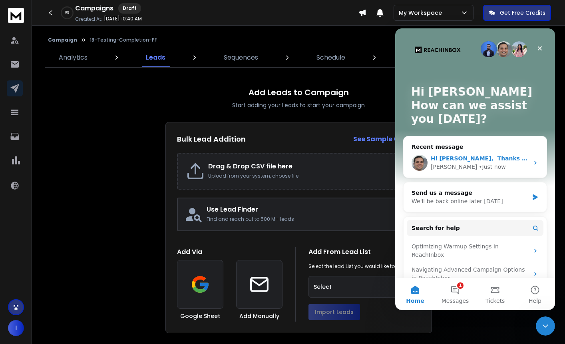
click at [472, 162] on div "Hi Isaac, ​ Thanks for confirming and for testing that out. I checked with the …" at bounding box center [480, 158] width 98 height 8
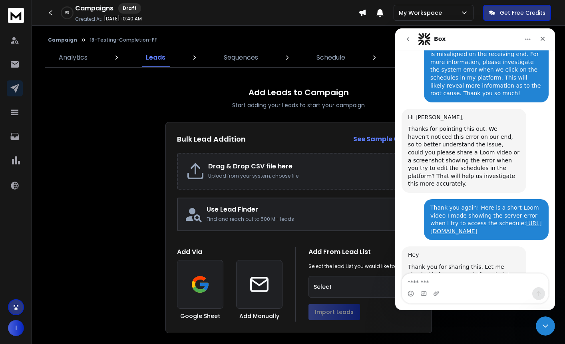
scroll to position [2392, 0]
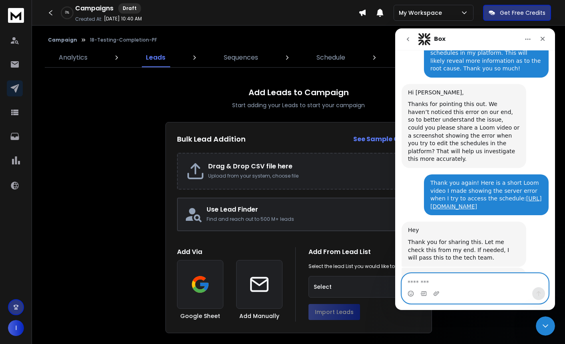
click at [491, 279] on textarea "Message…" at bounding box center [475, 280] width 146 height 14
type textarea "*"
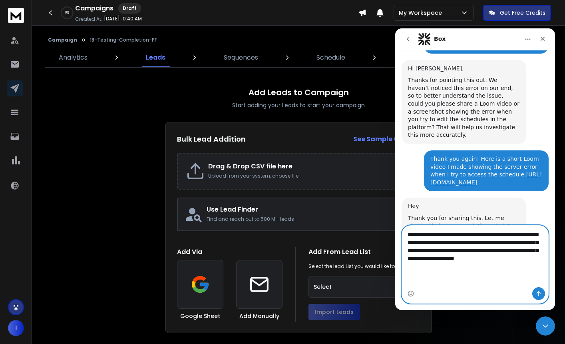
scroll to position [2424, 0]
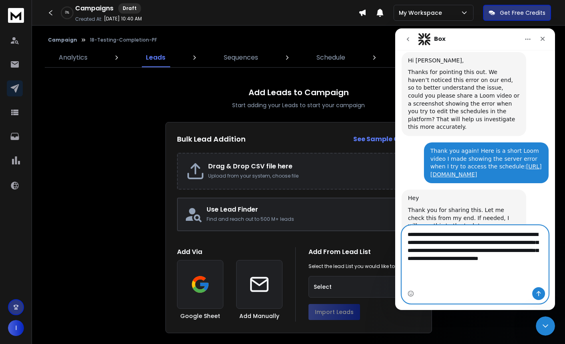
type textarea "**********"
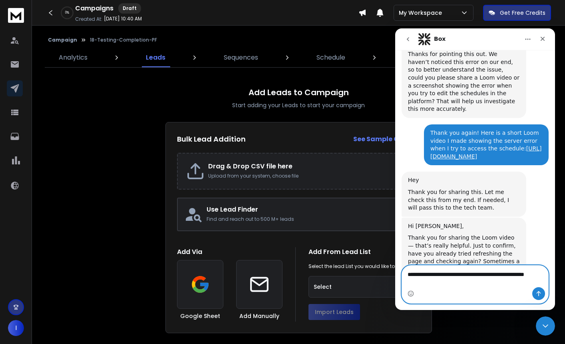
scroll to position [2450, 0]
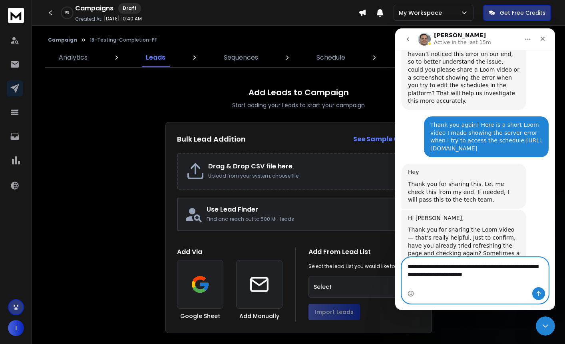
type textarea "**********"
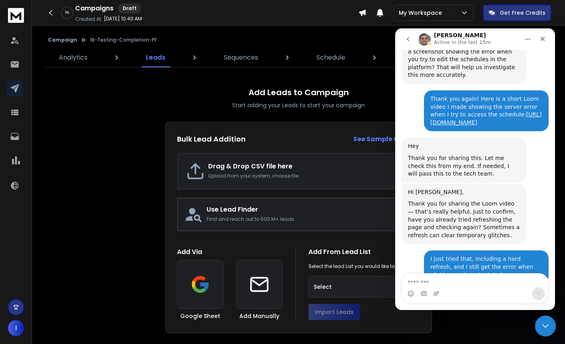
click at [544, 330] on div "Close Intercom Messenger" at bounding box center [543, 324] width 19 height 19
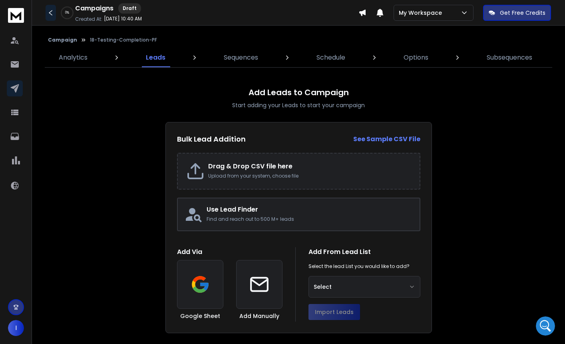
click at [50, 12] on icon at bounding box center [50, 12] width 7 height 7
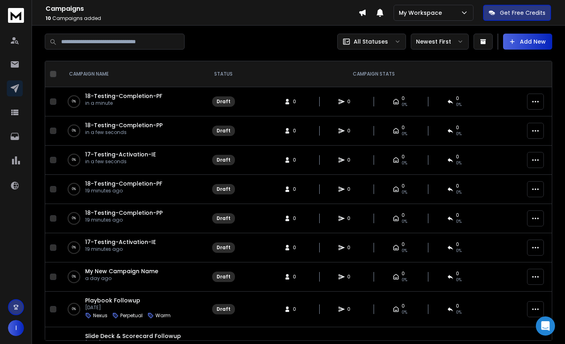
click at [53, 246] on button "button" at bounding box center [53, 247] width 6 height 6
click at [52, 217] on button "button" at bounding box center [53, 218] width 6 height 6
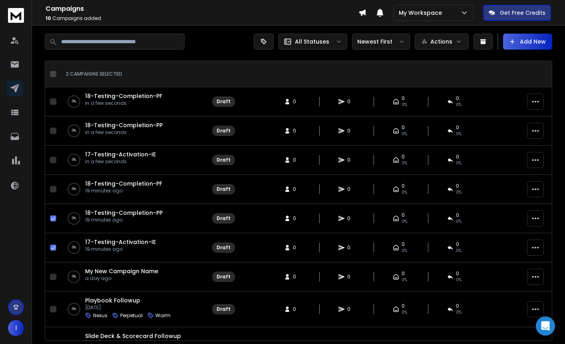
click at [54, 189] on button "button" at bounding box center [53, 189] width 6 height 6
click at [443, 38] on button "Actions" at bounding box center [442, 42] width 54 height 16
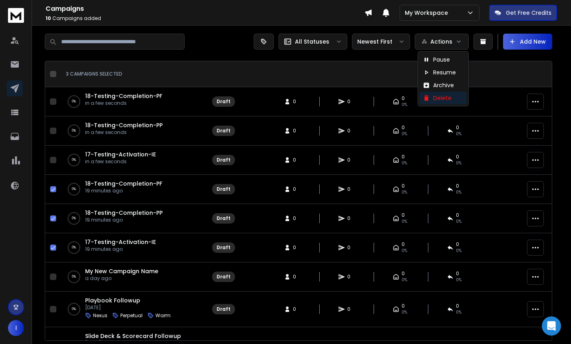
click at [433, 97] on p "Delete" at bounding box center [442, 98] width 18 height 8
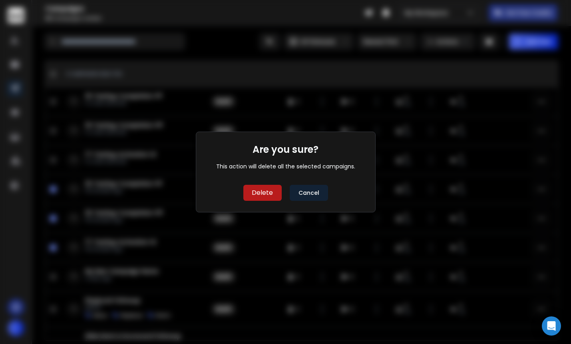
click at [265, 191] on p "delete" at bounding box center [262, 193] width 21 height 10
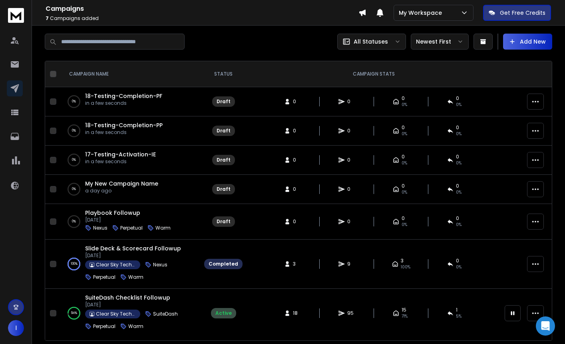
click at [109, 153] on span "17-Testing-Activation-IE" at bounding box center [120, 154] width 71 height 8
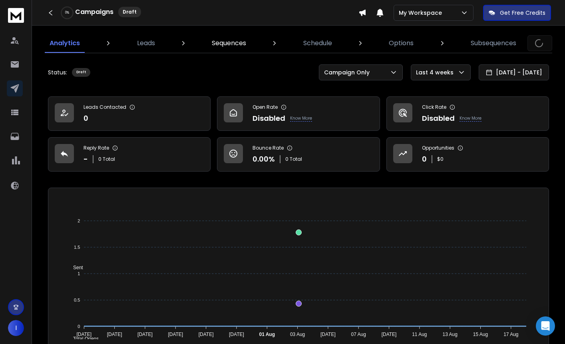
click at [232, 44] on p "Sequences" at bounding box center [229, 43] width 34 height 10
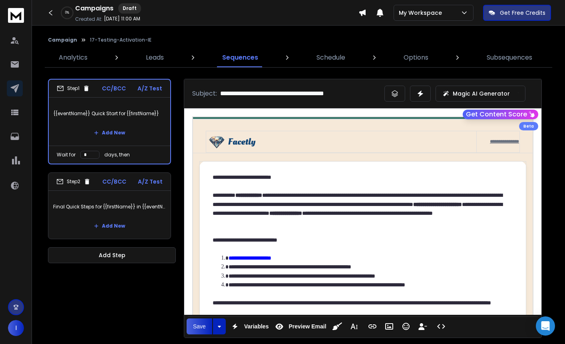
click at [157, 208] on p "Final Quick Steps for {{firstName}} in {{eventName}}" at bounding box center [109, 206] width 113 height 22
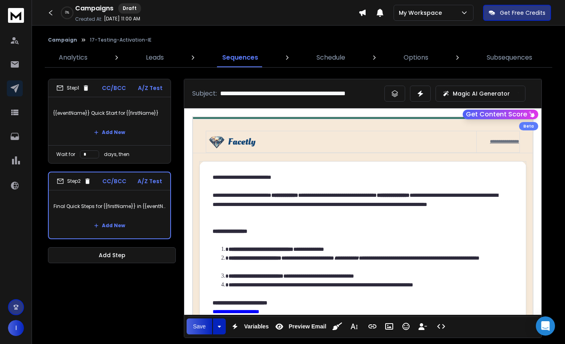
click at [149, 119] on p "{{eventName}} Quick Start for {{firstName}}" at bounding box center [109, 113] width 113 height 22
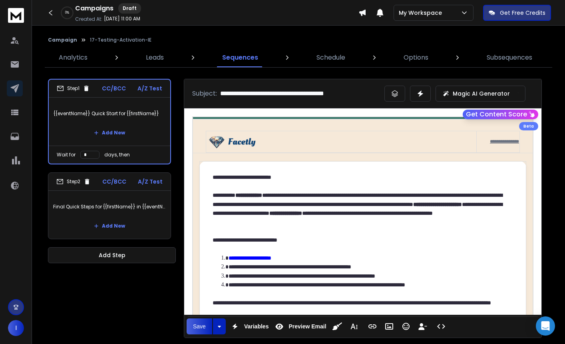
click at [135, 215] on p "Final Quick Steps for {{firstName}} in {{eventName}}" at bounding box center [109, 206] width 113 height 22
type input "**********"
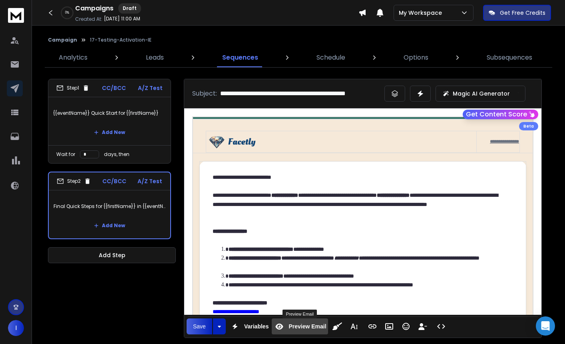
click at [309, 325] on span "Preview Email" at bounding box center [307, 326] width 41 height 7
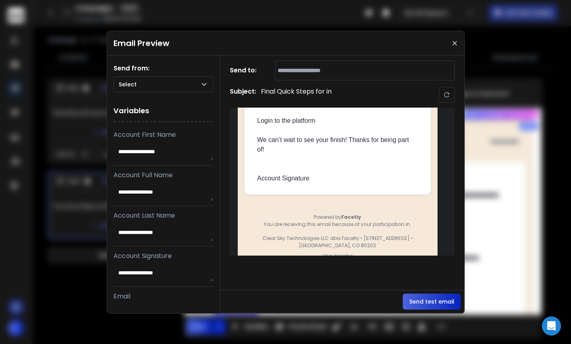
type textarea "******"
type textarea "**********"
type textarea "*****"
type textarea "**********"
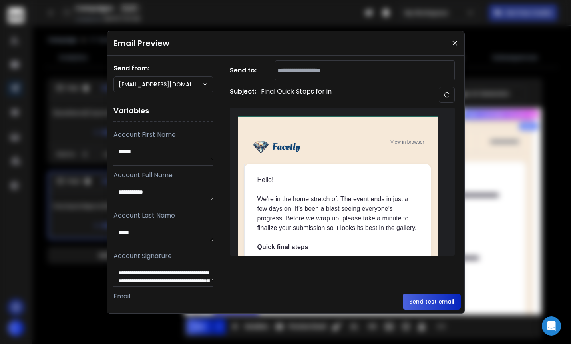
click at [456, 41] on icon at bounding box center [454, 43] width 6 height 6
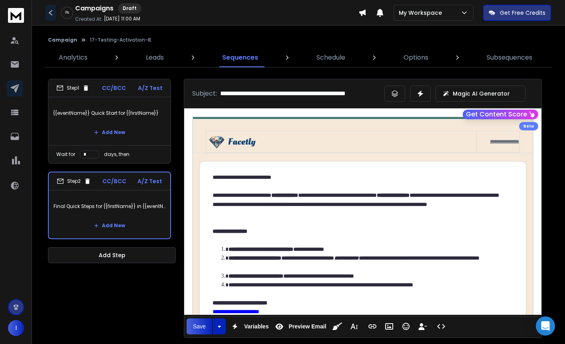
click at [53, 14] on icon at bounding box center [50, 12] width 7 height 7
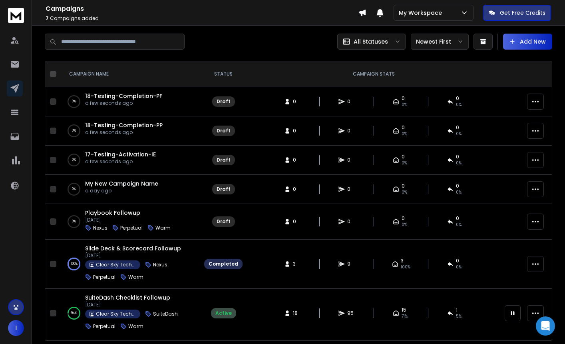
click at [135, 121] on span "18-Testing-Completion-PP" at bounding box center [123, 125] width 77 height 8
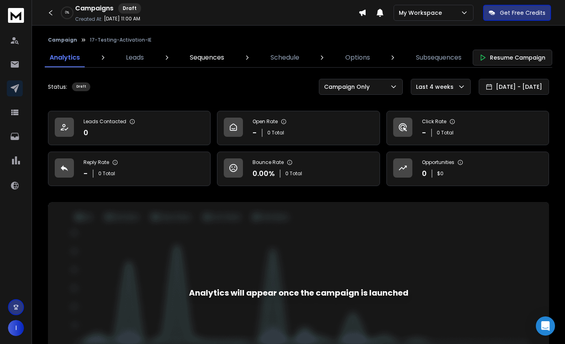
click at [217, 58] on p "Sequences" at bounding box center [207, 58] width 34 height 10
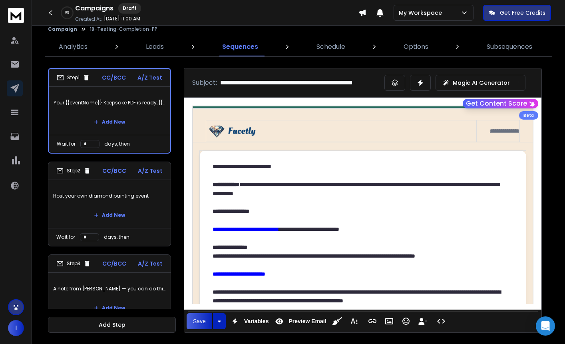
scroll to position [12, 0]
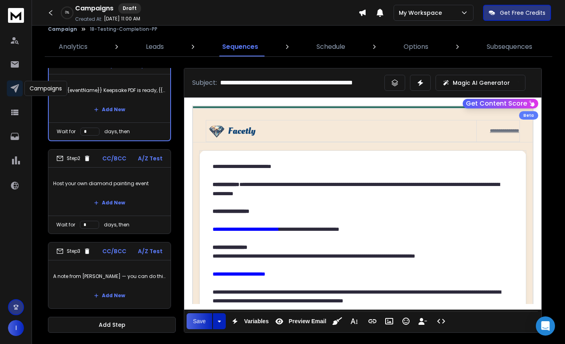
click at [14, 91] on icon at bounding box center [15, 88] width 10 height 10
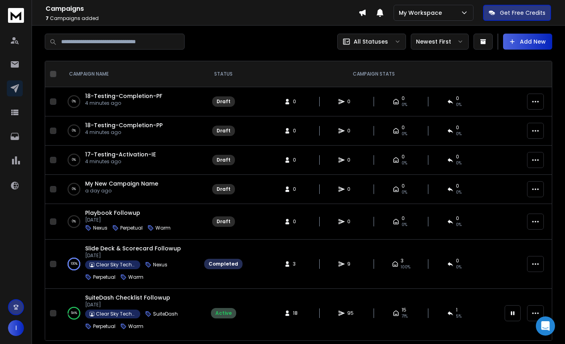
click at [55, 159] on button "button" at bounding box center [53, 160] width 6 height 6
click at [53, 127] on td at bounding box center [52, 130] width 14 height 29
click at [54, 105] on td at bounding box center [52, 101] width 14 height 29
click at [53, 128] on button "button" at bounding box center [53, 130] width 6 height 6
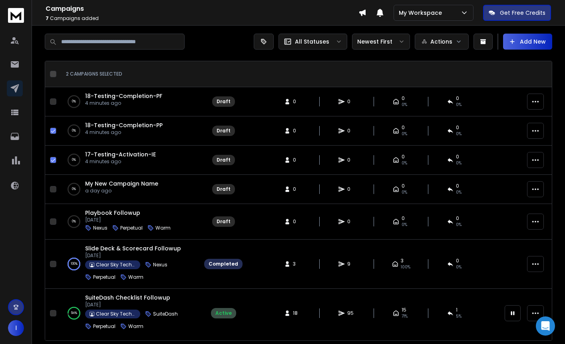
click at [53, 100] on button "button" at bounding box center [53, 101] width 6 height 6
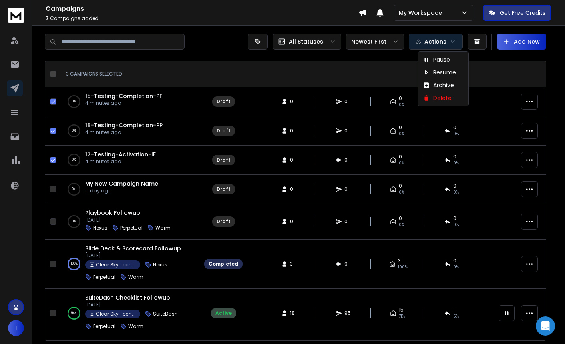
click at [453, 39] on button "Actions" at bounding box center [436, 42] width 54 height 16
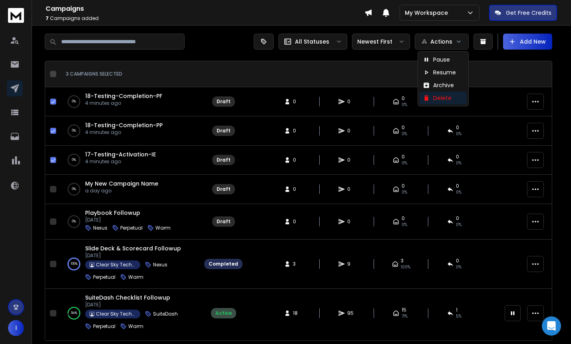
click at [430, 98] on div "Delete" at bounding box center [437, 98] width 29 height 8
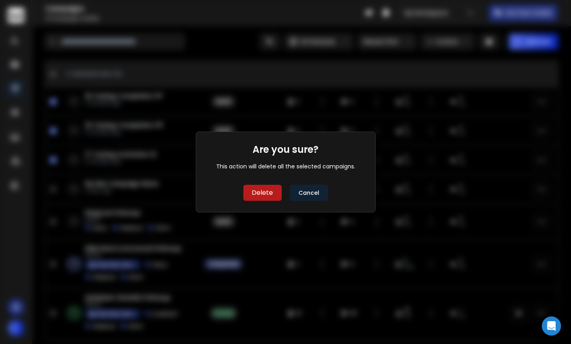
click at [260, 192] on p "delete" at bounding box center [262, 193] width 21 height 10
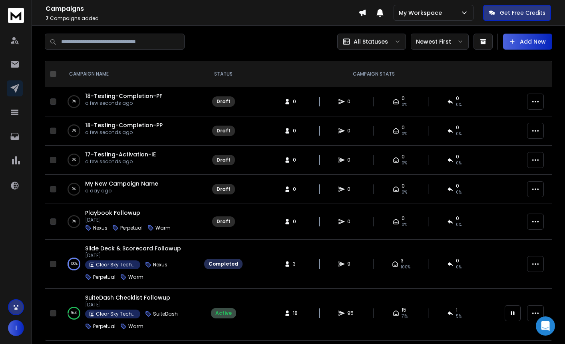
drag, startPoint x: 53, startPoint y: 159, endPoint x: 52, endPoint y: 129, distance: 30.0
click at [53, 159] on button "button" at bounding box center [53, 160] width 6 height 6
click at [52, 129] on button "button" at bounding box center [53, 130] width 6 height 6
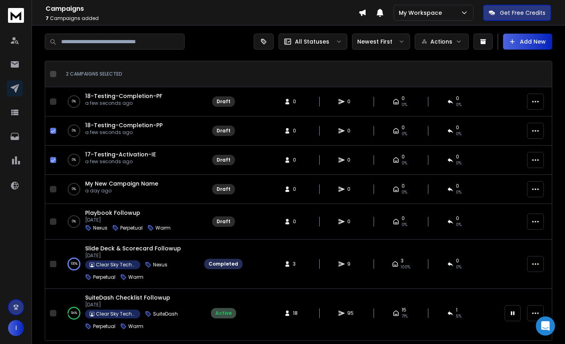
click at [54, 100] on button "button" at bounding box center [53, 101] width 6 height 6
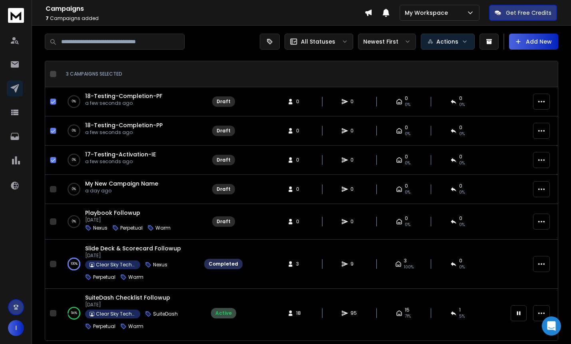
click at [449, 46] on button "Actions" at bounding box center [448, 42] width 54 height 16
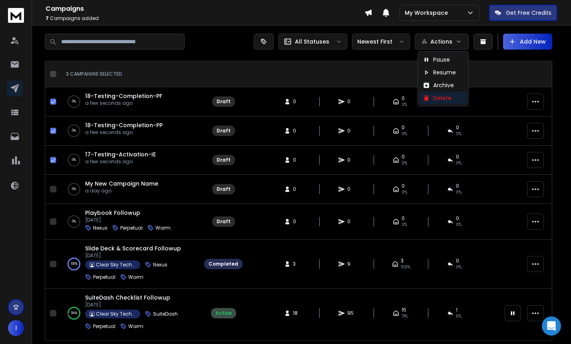
click at [430, 99] on div "Delete" at bounding box center [437, 98] width 29 height 8
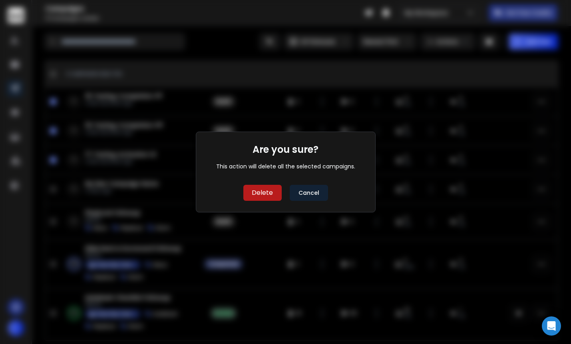
click at [268, 193] on p "delete" at bounding box center [262, 193] width 21 height 10
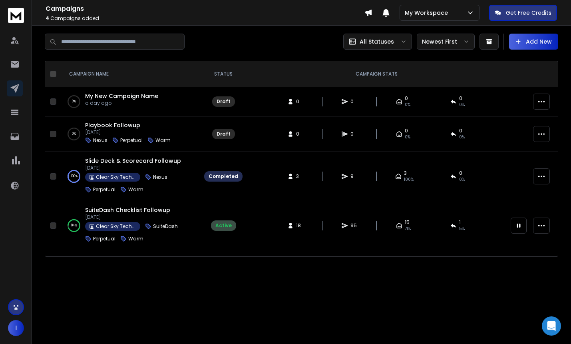
click at [79, 302] on div "Your warmest leads are on your site – Turn visits into conversations Reach Out …" at bounding box center [285, 172] width 571 height 344
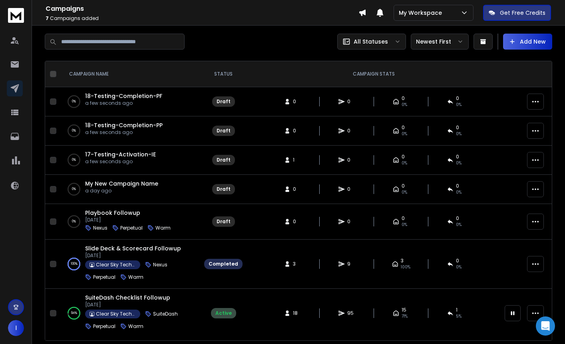
click at [52, 160] on button "button" at bounding box center [53, 160] width 6 height 6
click at [54, 129] on button "button" at bounding box center [53, 130] width 6 height 6
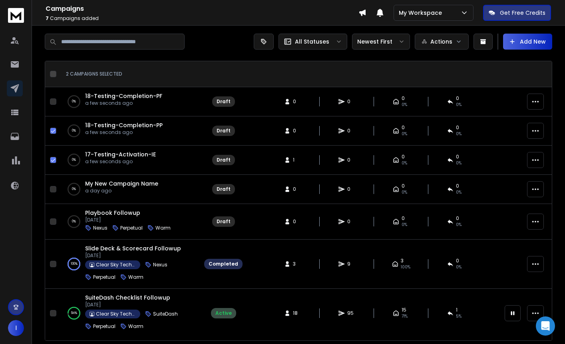
click at [52, 99] on button "button" at bounding box center [53, 101] width 6 height 6
click at [449, 42] on button "Actions" at bounding box center [442, 42] width 54 height 16
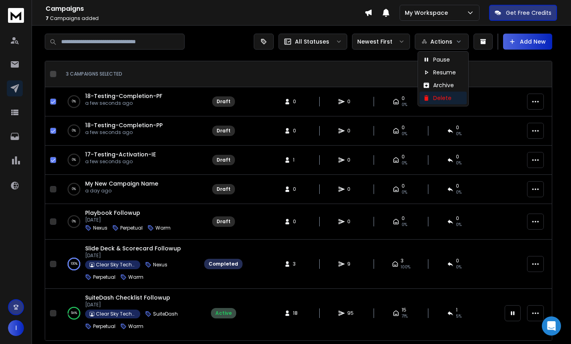
click at [438, 99] on p "Delete" at bounding box center [442, 98] width 18 height 8
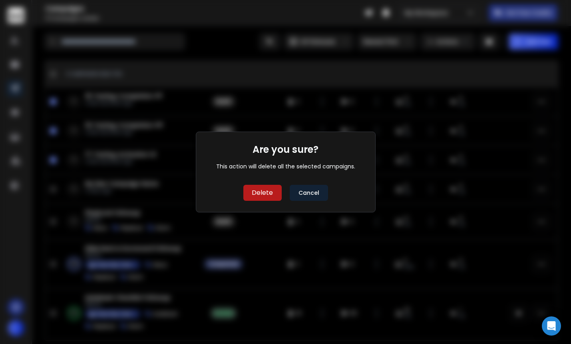
click at [255, 196] on p "delete" at bounding box center [262, 193] width 21 height 10
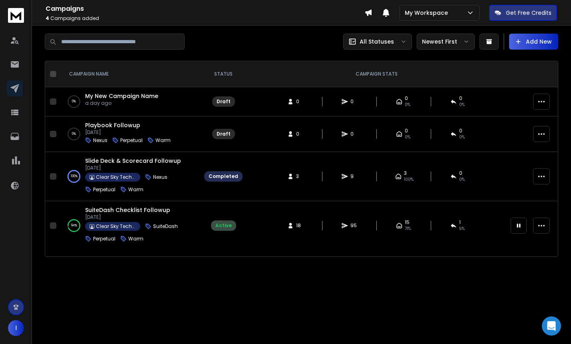
click at [126, 294] on div "Get only verified leads with our AI-powered Lead Finder, starting at $22/mo Try…" at bounding box center [285, 172] width 571 height 344
drag, startPoint x: 185, startPoint y: 296, endPoint x: 151, endPoint y: 270, distance: 42.7
click at [185, 296] on div "Get only verified leads with our AI-powered Lead Finder, starting at $22/mo Try…" at bounding box center [285, 172] width 571 height 344
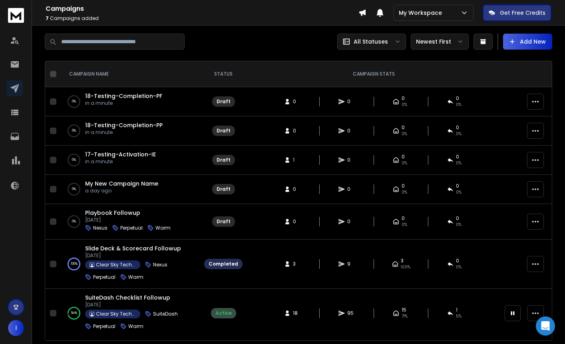
click at [476, 74] on th "CAMPAIGN STATS" at bounding box center [373, 74] width 252 height 26
click at [125, 152] on span "17-Testing-Activation-IE" at bounding box center [120, 154] width 71 height 8
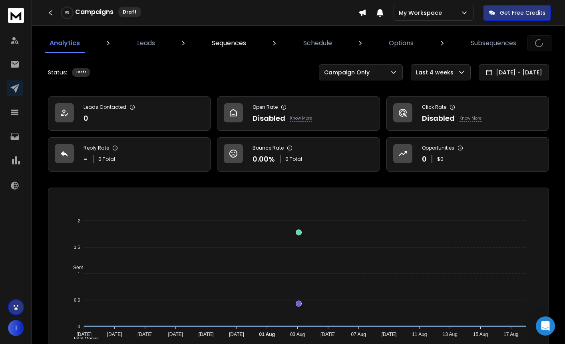
click at [236, 44] on p "Sequences" at bounding box center [229, 43] width 34 height 10
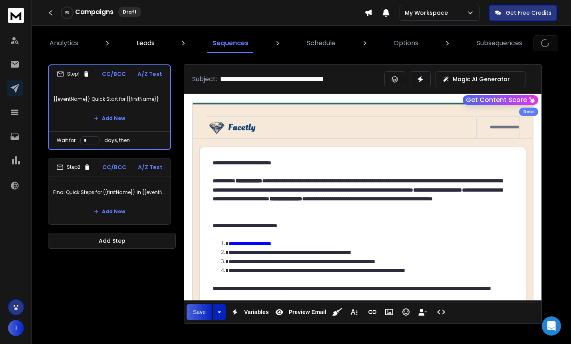
click at [148, 43] on p "Leads" at bounding box center [146, 43] width 18 height 10
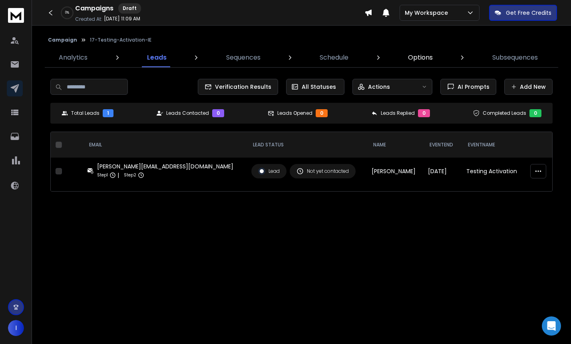
click at [417, 59] on p "Options" at bounding box center [420, 58] width 25 height 10
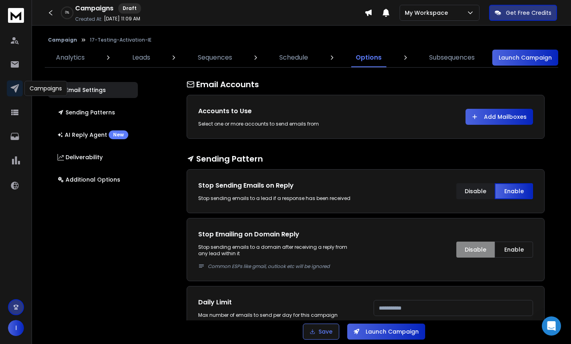
click at [16, 86] on icon at bounding box center [15, 88] width 10 height 10
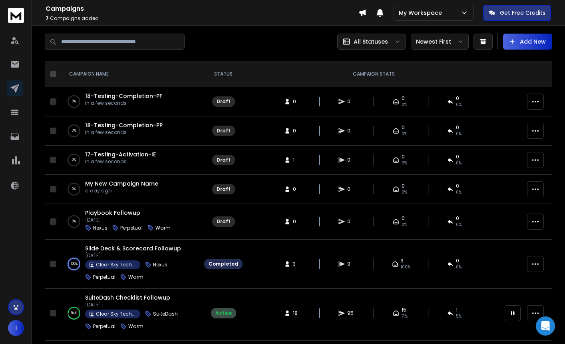
click at [119, 122] on span "18-Testing-Completion-PP" at bounding box center [123, 125] width 77 height 8
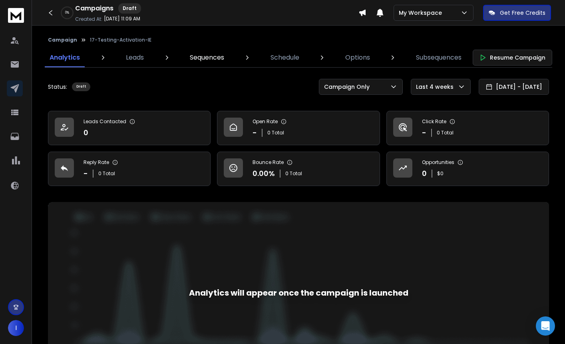
click at [213, 56] on p "Sequences" at bounding box center [207, 58] width 34 height 10
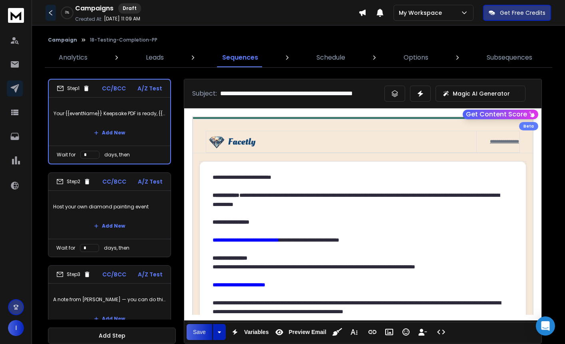
click at [52, 13] on icon at bounding box center [50, 12] width 7 height 7
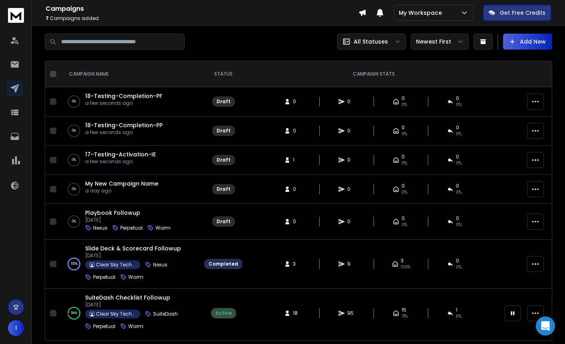
click at [133, 93] on span "18-Testing-Completion-PF" at bounding box center [123, 96] width 77 height 8
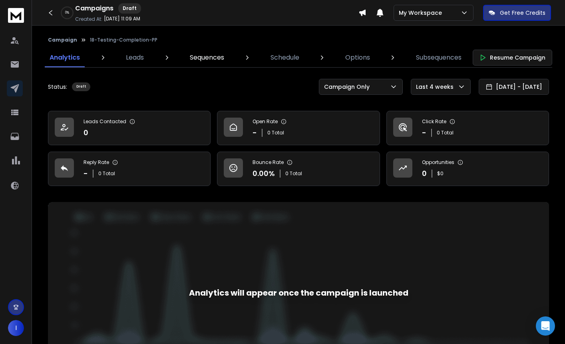
click at [215, 56] on p "Sequences" at bounding box center [207, 58] width 34 height 10
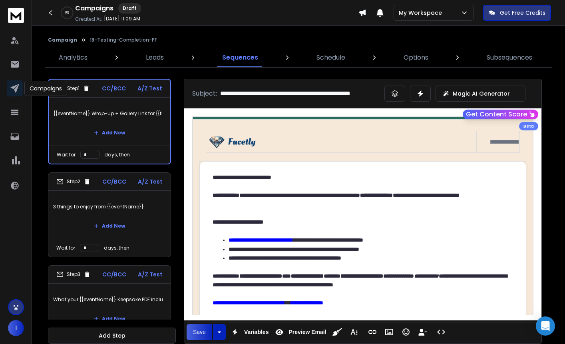
click at [13, 87] on icon at bounding box center [14, 88] width 8 height 8
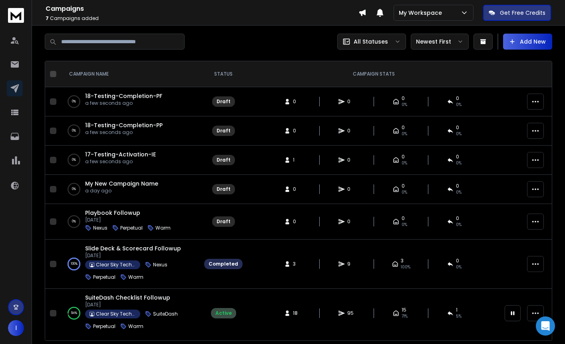
click at [149, 128] on span "18-Testing-Completion-PP" at bounding box center [123, 125] width 77 height 8
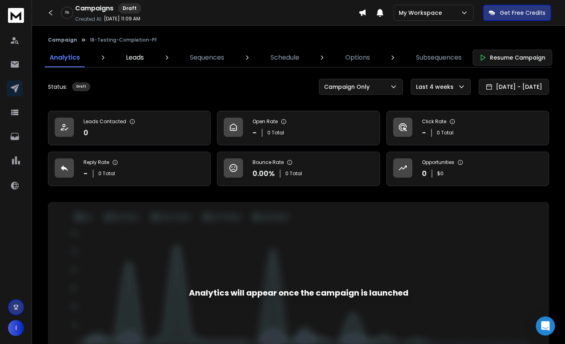
click at [139, 56] on p "Leads" at bounding box center [135, 58] width 18 height 10
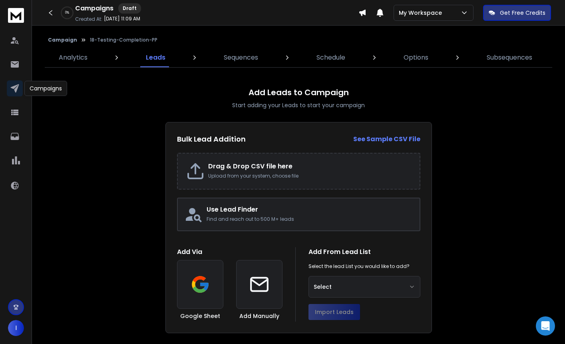
click at [12, 87] on icon at bounding box center [14, 88] width 8 height 8
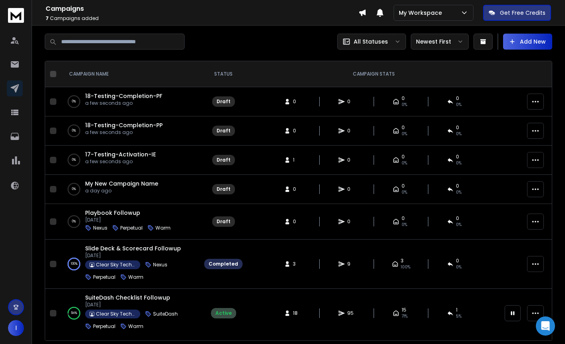
click at [137, 96] on span "18-Testing-Completion-PF" at bounding box center [123, 96] width 77 height 8
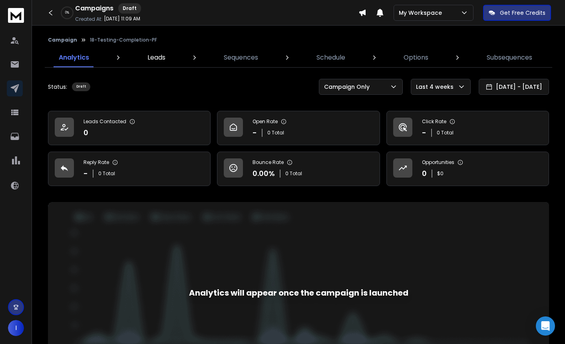
click at [138, 58] on div "Analytics Leads Sequences Schedule Options Subsequences" at bounding box center [295, 57] width 501 height 19
click at [157, 58] on p "Leads" at bounding box center [156, 58] width 18 height 10
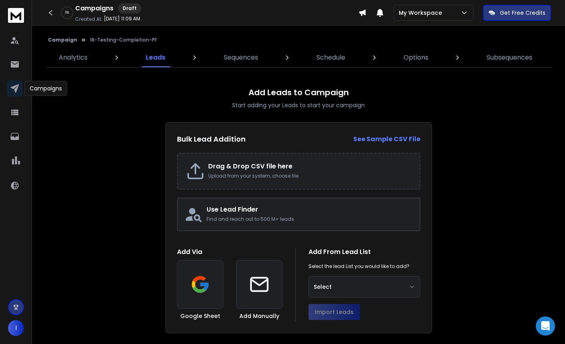
click at [13, 83] on icon at bounding box center [15, 88] width 10 height 10
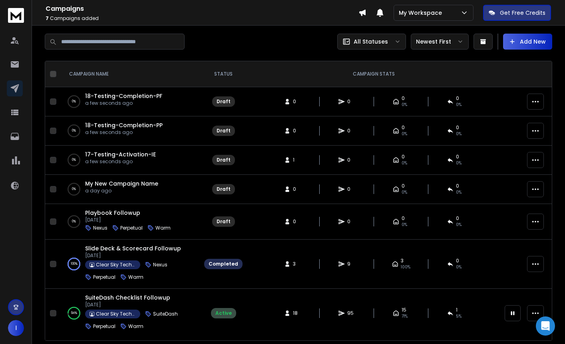
click at [132, 152] on span "17-Testing-Activation-IE" at bounding box center [120, 154] width 71 height 8
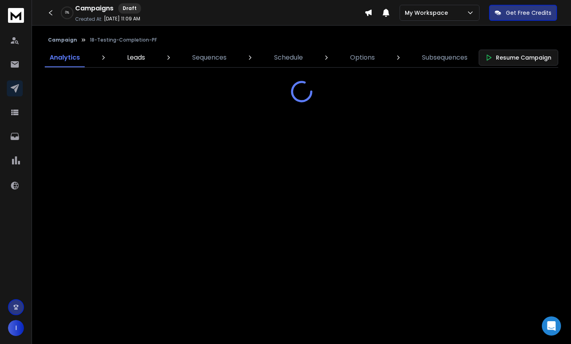
click at [134, 59] on div "Analytics Leads Sequences Schedule Options Subsequences" at bounding box center [258, 57] width 427 height 19
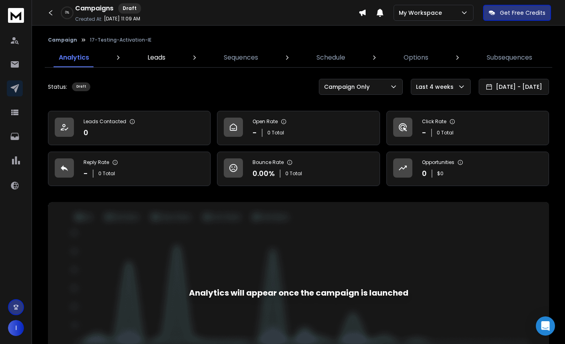
click at [158, 59] on p "Leads" at bounding box center [156, 58] width 18 height 10
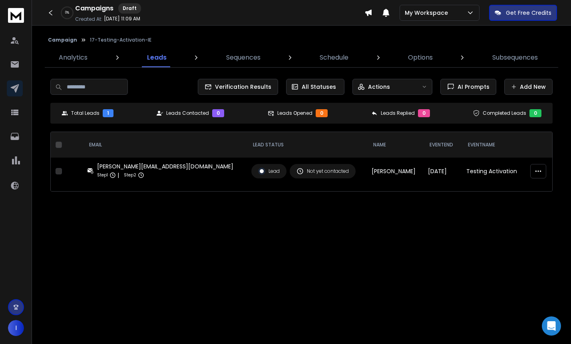
click at [55, 246] on div "Your warmest leads are on your site – Turn visits into conversations Reach Out …" at bounding box center [285, 172] width 571 height 344
click at [154, 257] on div "Your warmest leads are on your site – Turn visits into conversations Reach Out …" at bounding box center [285, 172] width 571 height 344
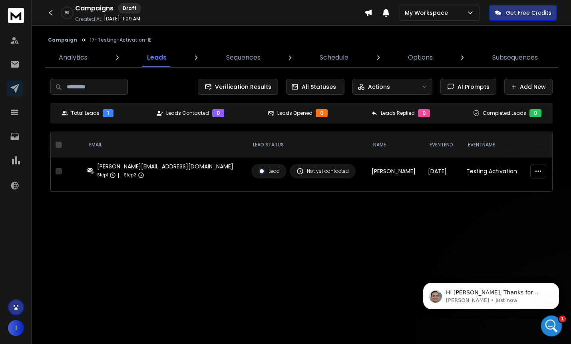
click at [547, 324] on icon "Open Intercom Messenger" at bounding box center [550, 324] width 13 height 13
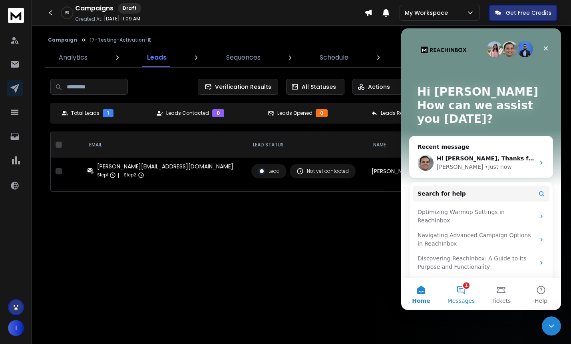
click at [467, 291] on button "1 Messages" at bounding box center [461, 294] width 40 height 32
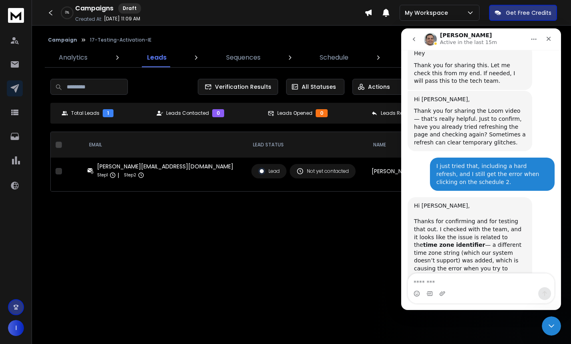
scroll to position [2572, 0]
